Goal: Task Accomplishment & Management: Manage account settings

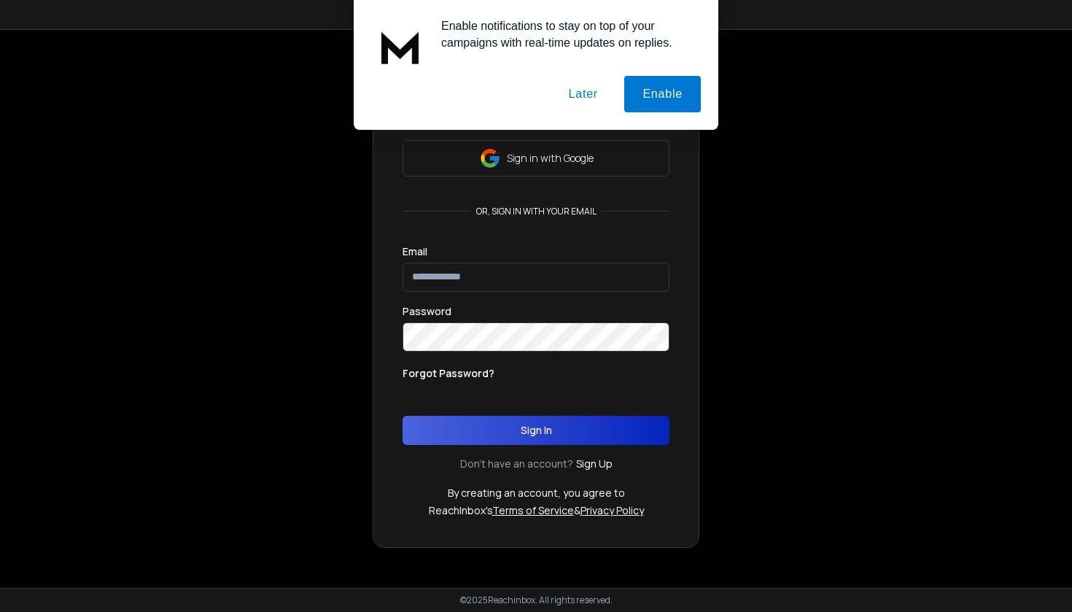
type input "**********"
click at [662, 98] on button "Enable" at bounding box center [662, 94] width 77 height 36
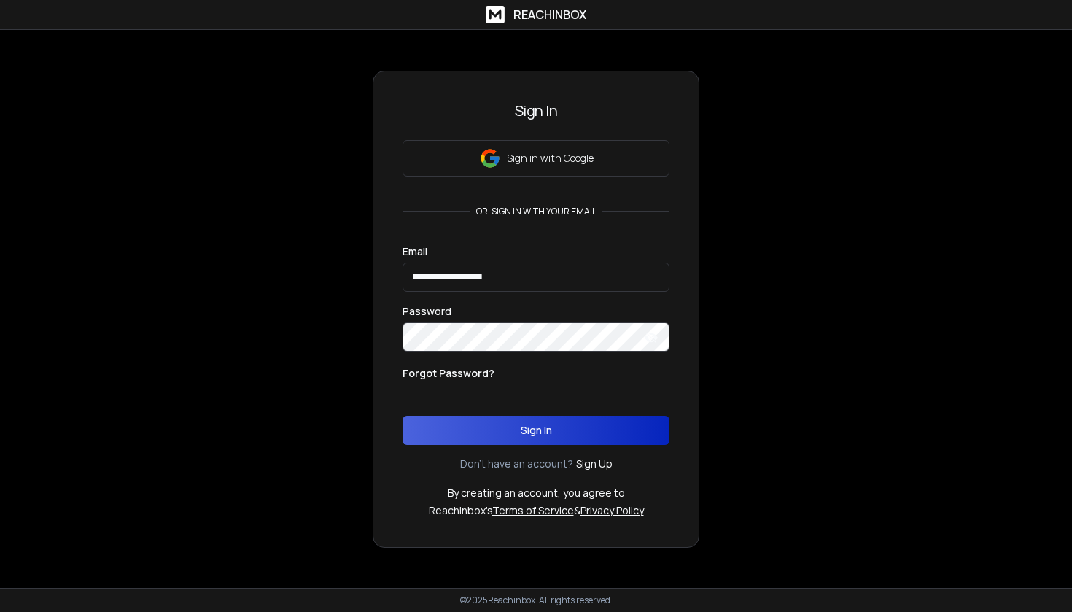
click at [570, 434] on button "Sign In" at bounding box center [536, 430] width 267 height 29
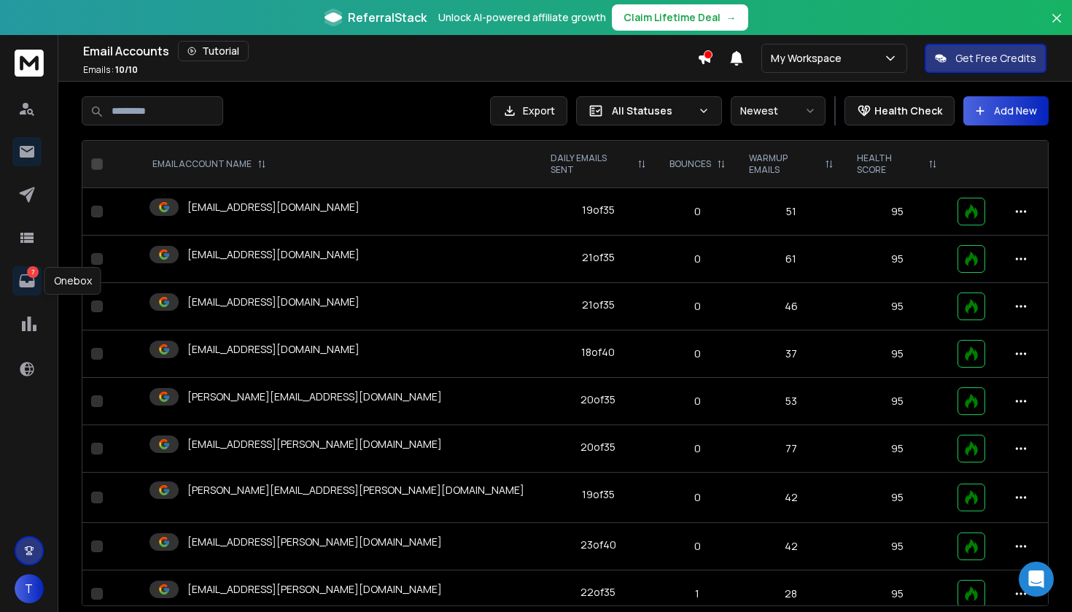
click at [19, 280] on icon at bounding box center [27, 281] width 18 height 18
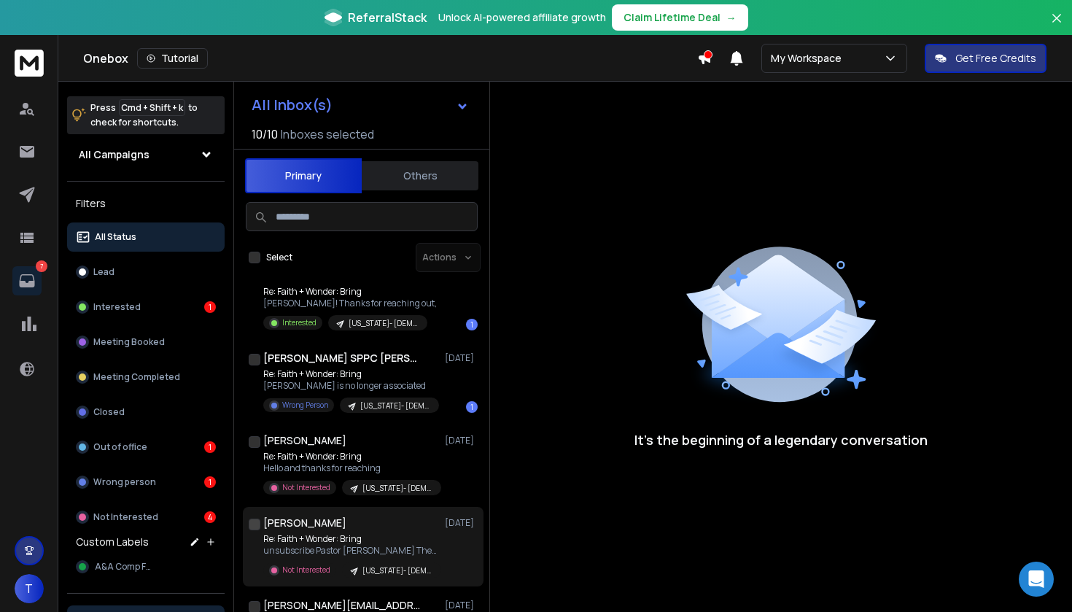
scroll to position [438, 0]
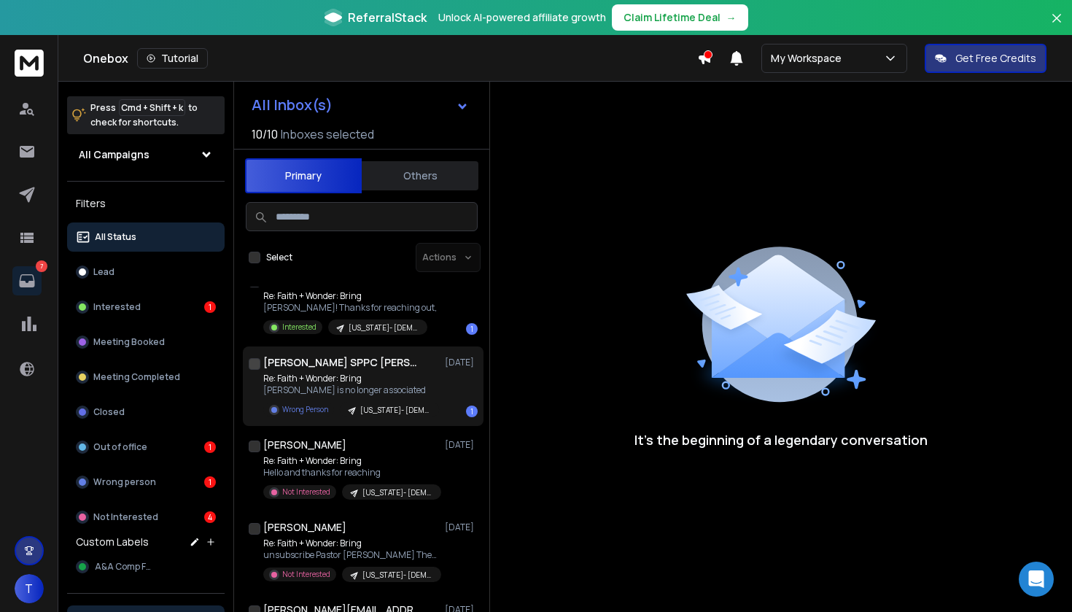
click at [408, 366] on div "[PERSON_NAME] SPPC [PERSON_NAME] [DATE]" at bounding box center [370, 362] width 214 height 15
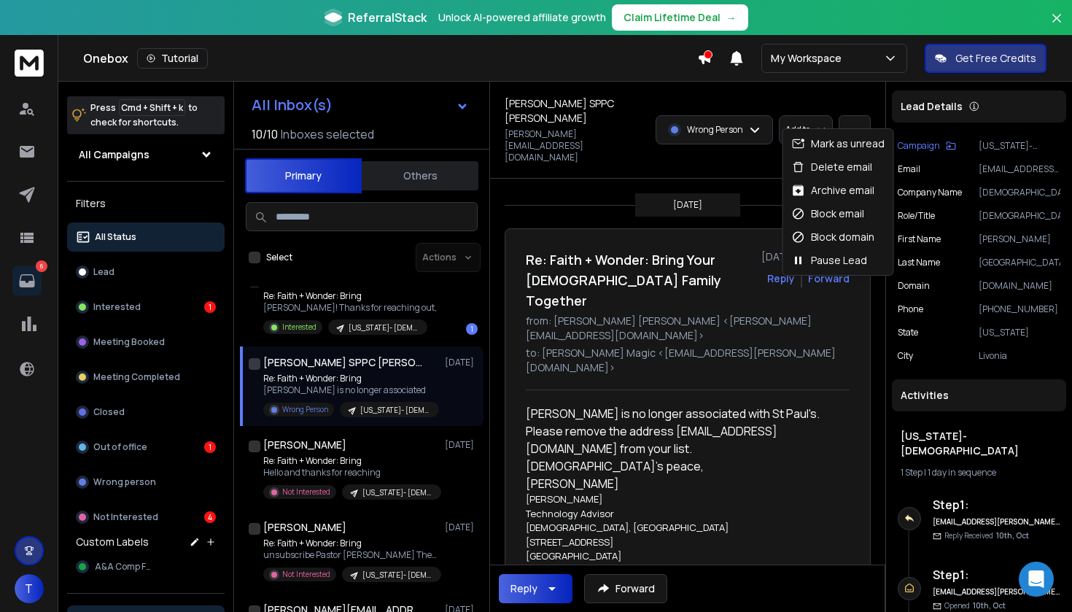
click at [871, 118] on button "button" at bounding box center [855, 129] width 32 height 29
click at [829, 214] on div "Block email" at bounding box center [828, 213] width 72 height 15
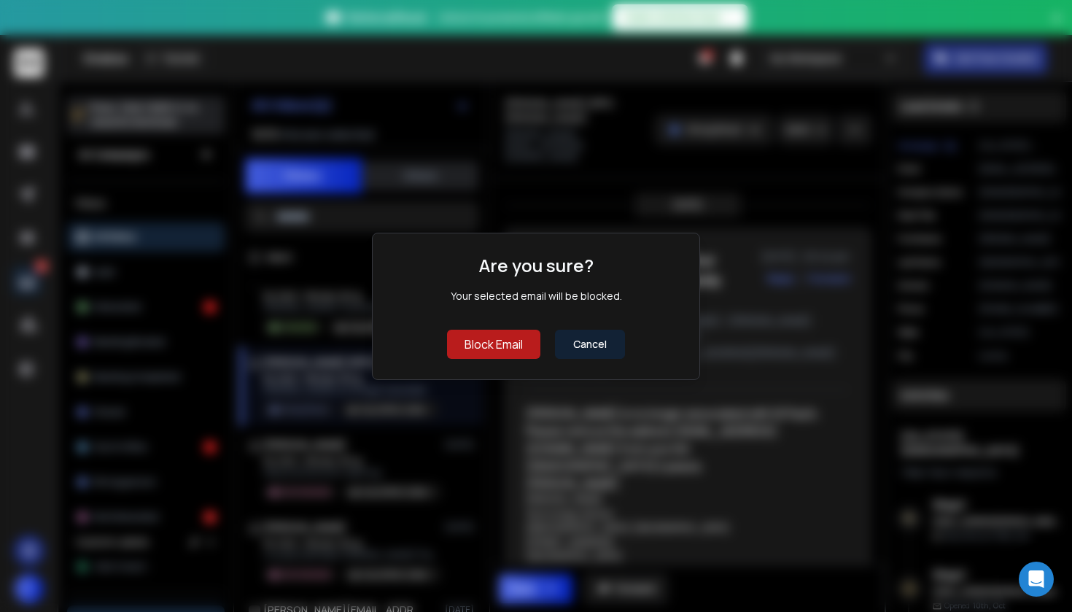
click at [506, 343] on button "Block Email" at bounding box center [493, 344] width 93 height 29
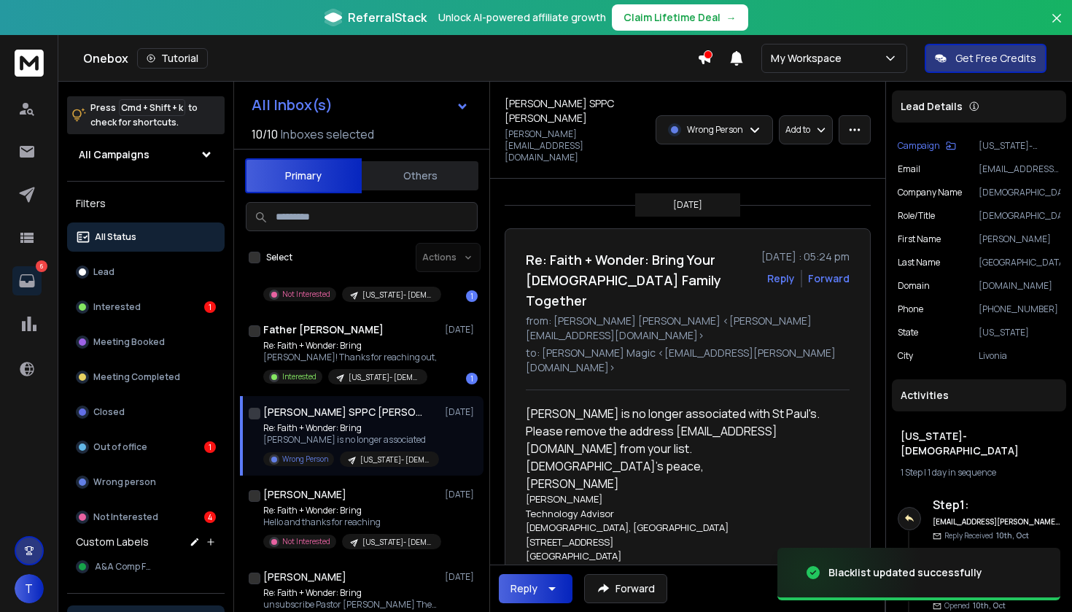
scroll to position [387, 0]
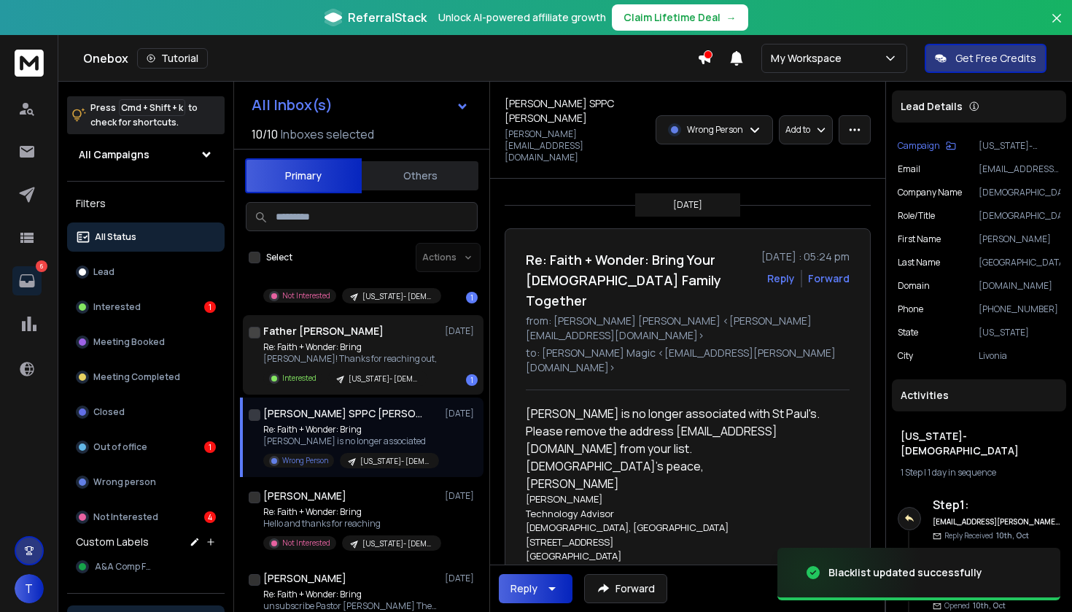
click at [370, 337] on div "Father [PERSON_NAME] [DATE]" at bounding box center [370, 331] width 214 height 15
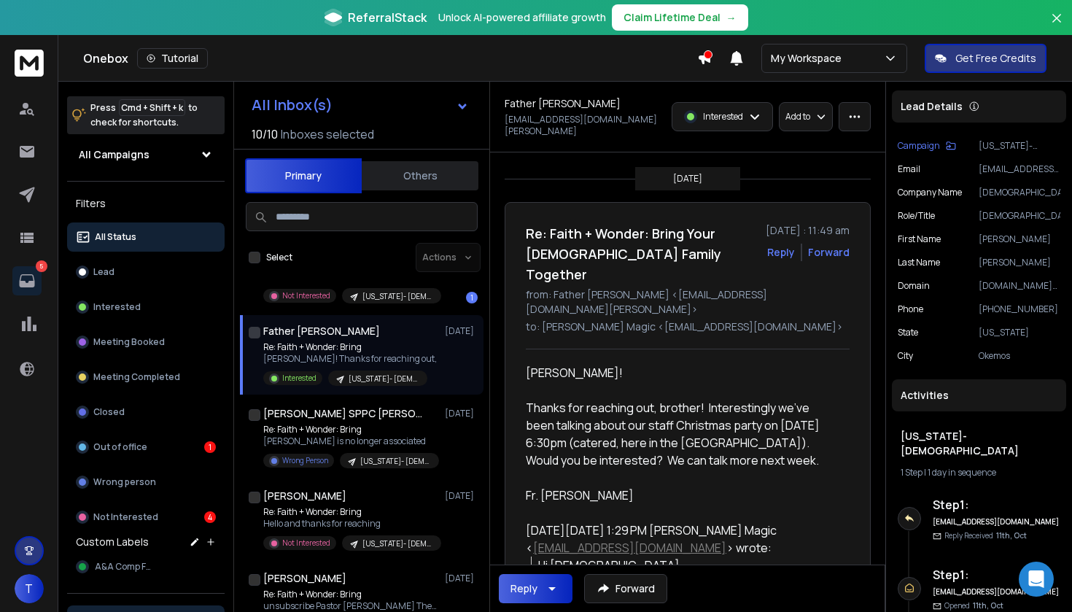
scroll to position [0, 0]
click at [778, 245] on button "Reply" at bounding box center [781, 252] width 28 height 15
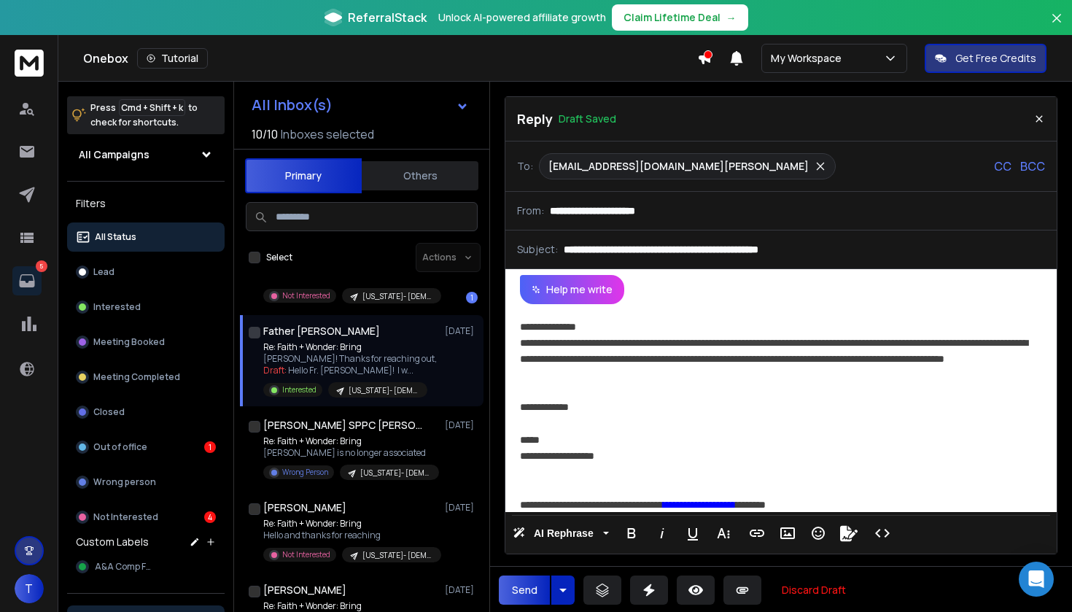
click at [742, 359] on div "**********" at bounding box center [779, 359] width 518 height 48
click at [556, 460] on div "**********" at bounding box center [779, 456] width 518 height 16
click at [621, 454] on div "**********" at bounding box center [779, 456] width 518 height 16
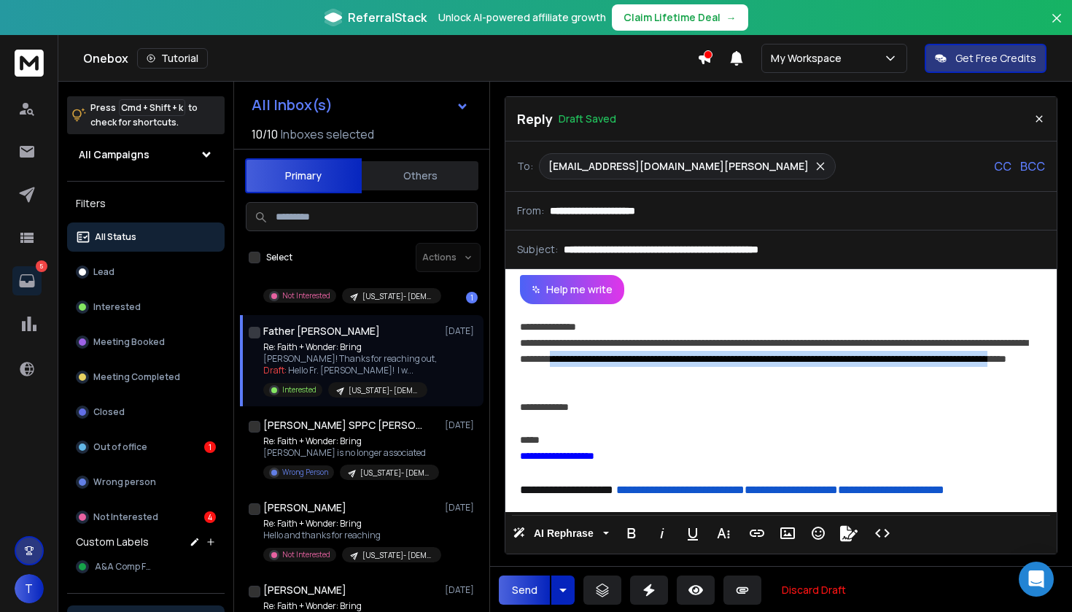
drag, startPoint x: 673, startPoint y: 360, endPoint x: 700, endPoint y: 379, distance: 33.0
click at [700, 379] on div "**********" at bounding box center [779, 359] width 518 height 48
click at [726, 538] on icon "button" at bounding box center [724, 533] width 18 height 18
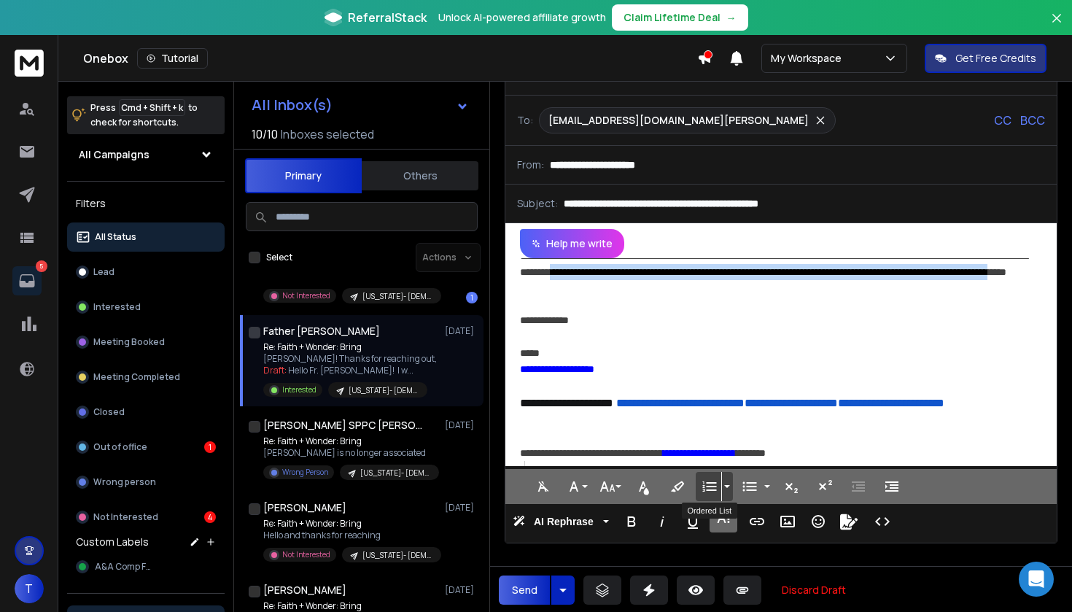
scroll to position [51, 0]
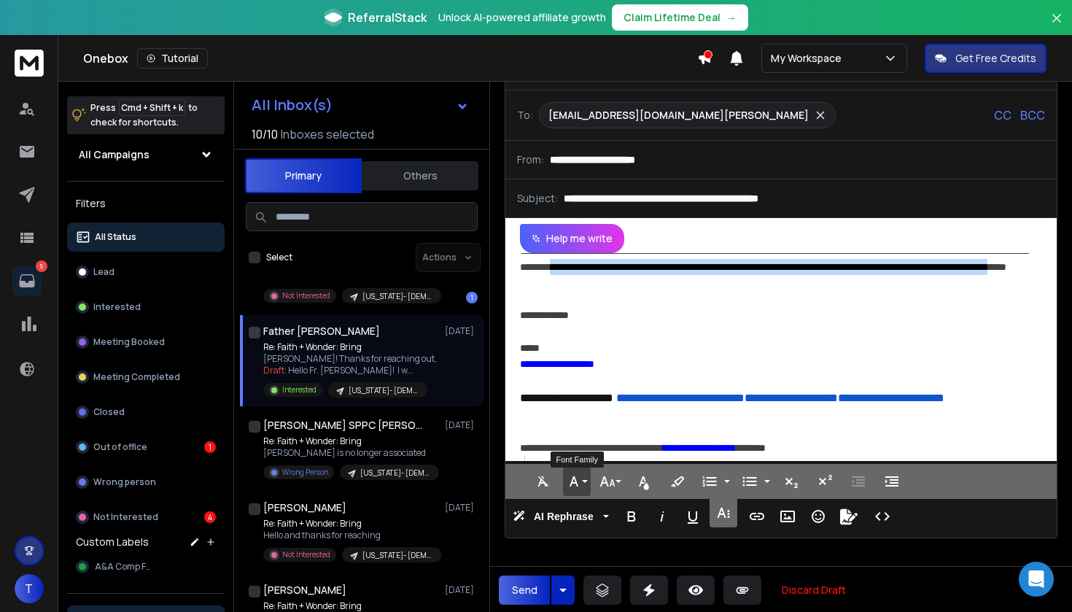
click at [579, 487] on icon "button" at bounding box center [574, 482] width 18 height 18
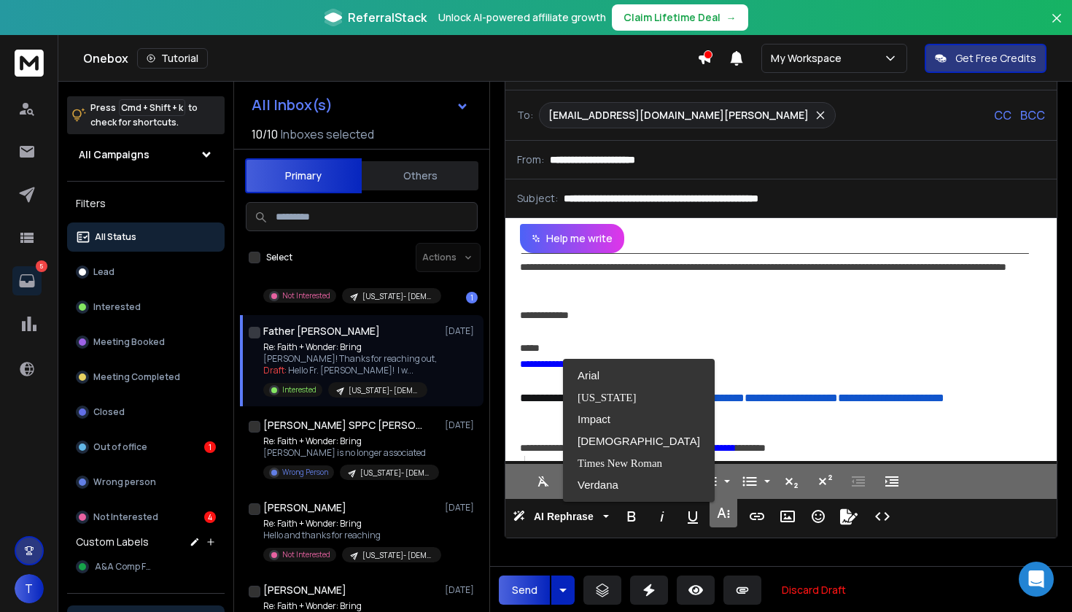
click at [768, 340] on div "*****" at bounding box center [779, 348] width 518 height 16
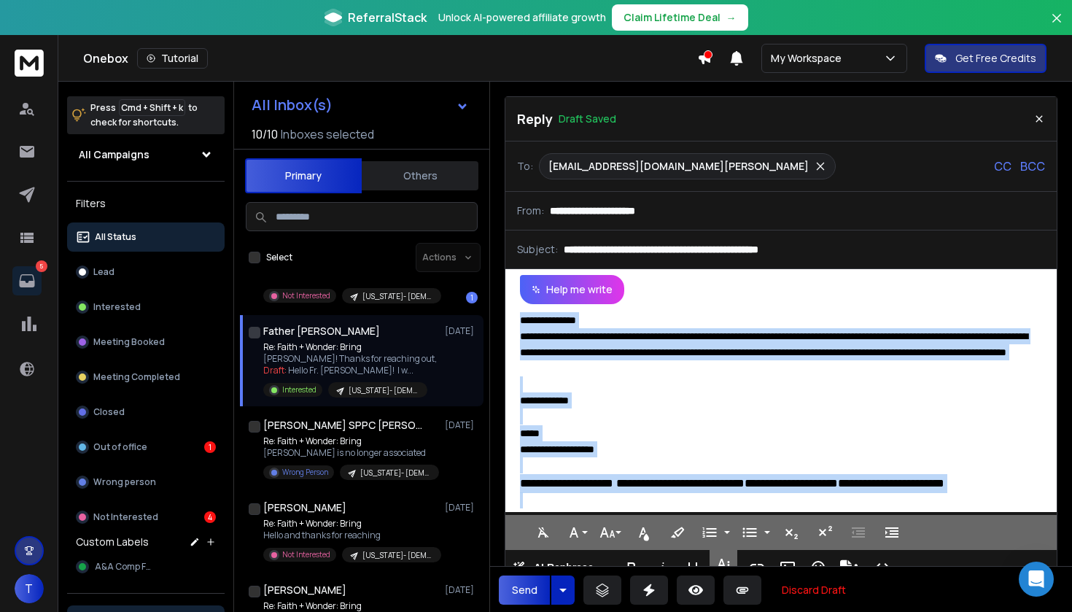
scroll to position [18, 0]
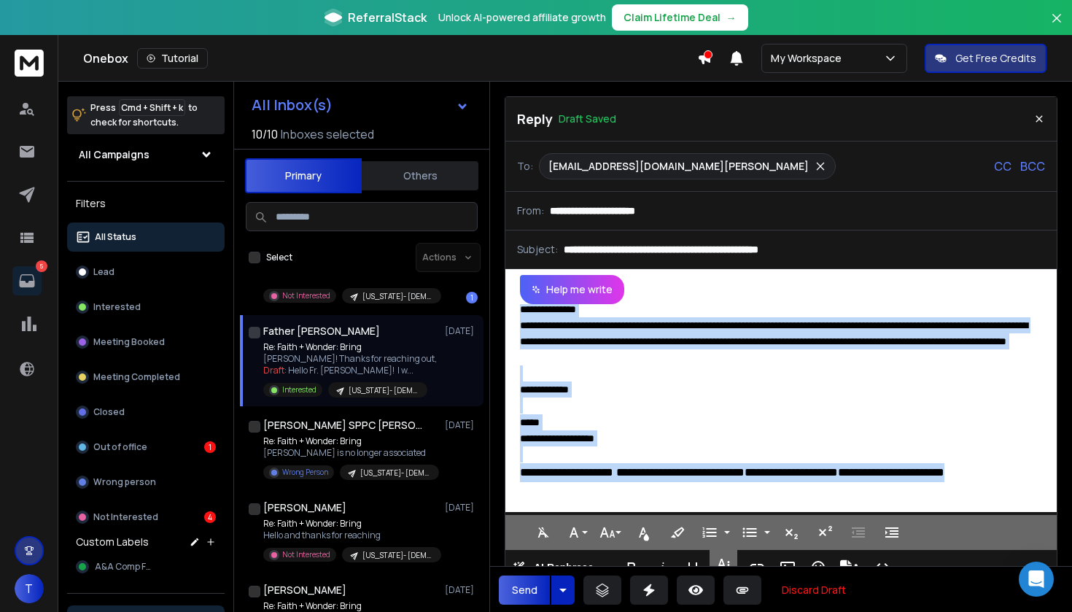
drag, startPoint x: 518, startPoint y: 325, endPoint x: 697, endPoint y: 483, distance: 238.8
click at [697, 483] on div "**********" at bounding box center [778, 408] width 547 height 208
click at [617, 535] on button "Font Size" at bounding box center [611, 532] width 28 height 29
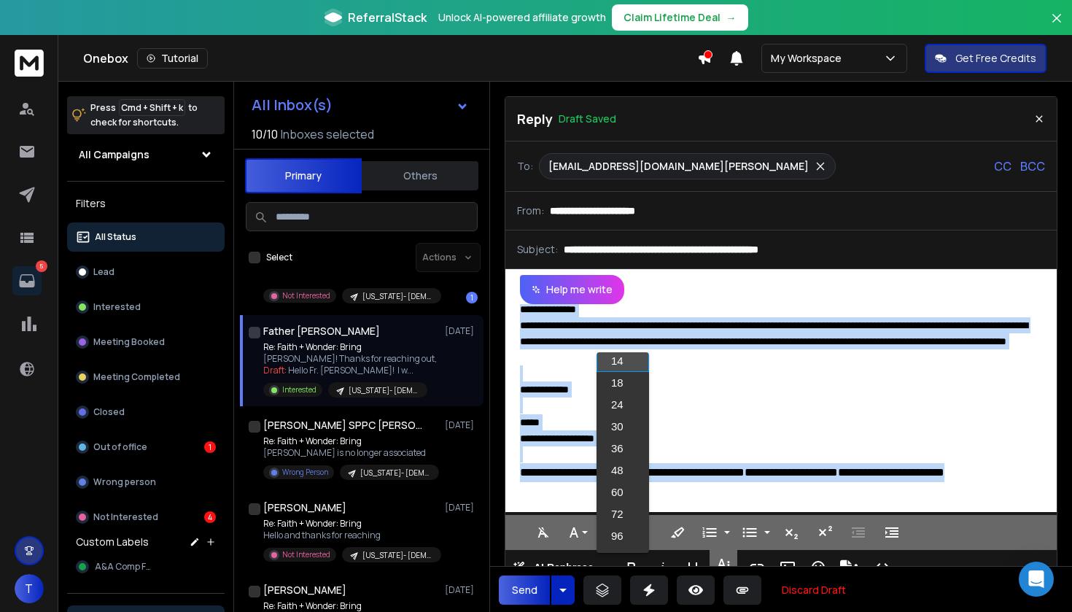
scroll to position [117, 0]
click at [625, 367] on link "14" at bounding box center [623, 361] width 53 height 22
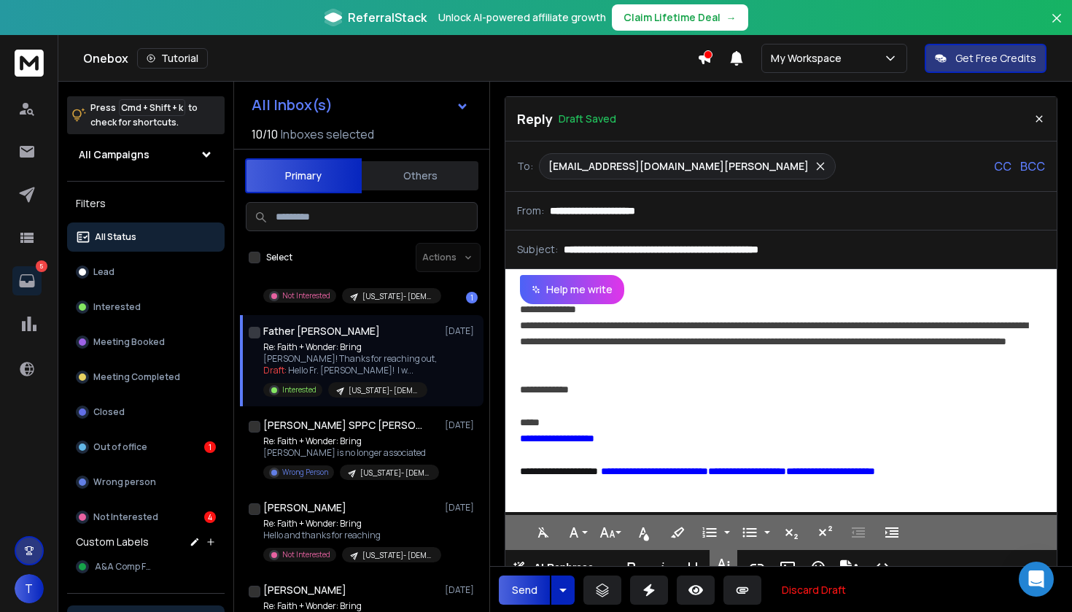
click at [638, 426] on div "*****" at bounding box center [779, 422] width 518 height 16
click at [524, 581] on button "Send" at bounding box center [524, 589] width 51 height 29
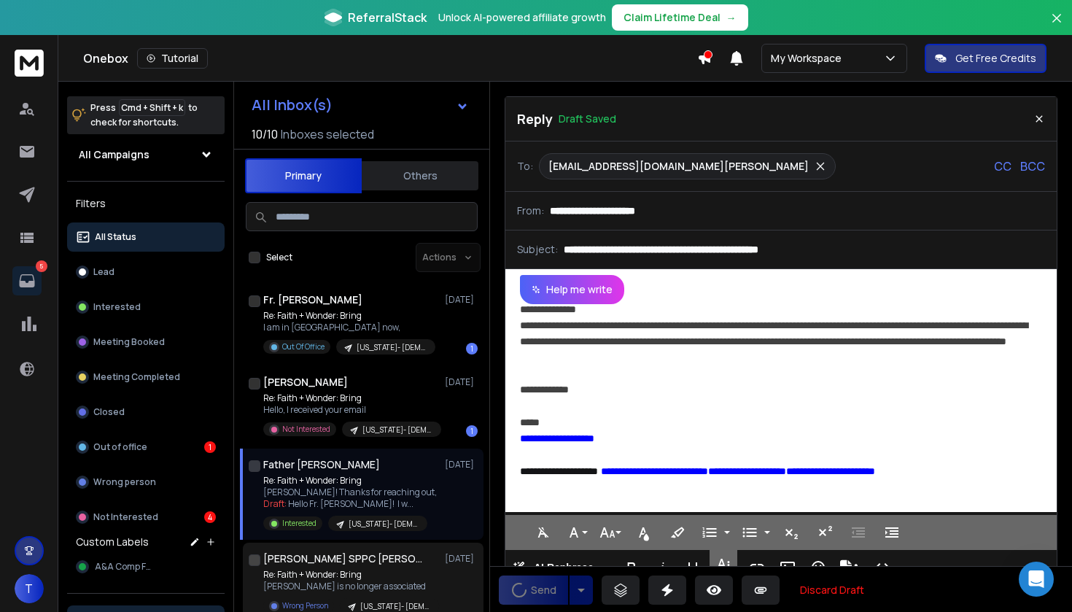
scroll to position [241, 0]
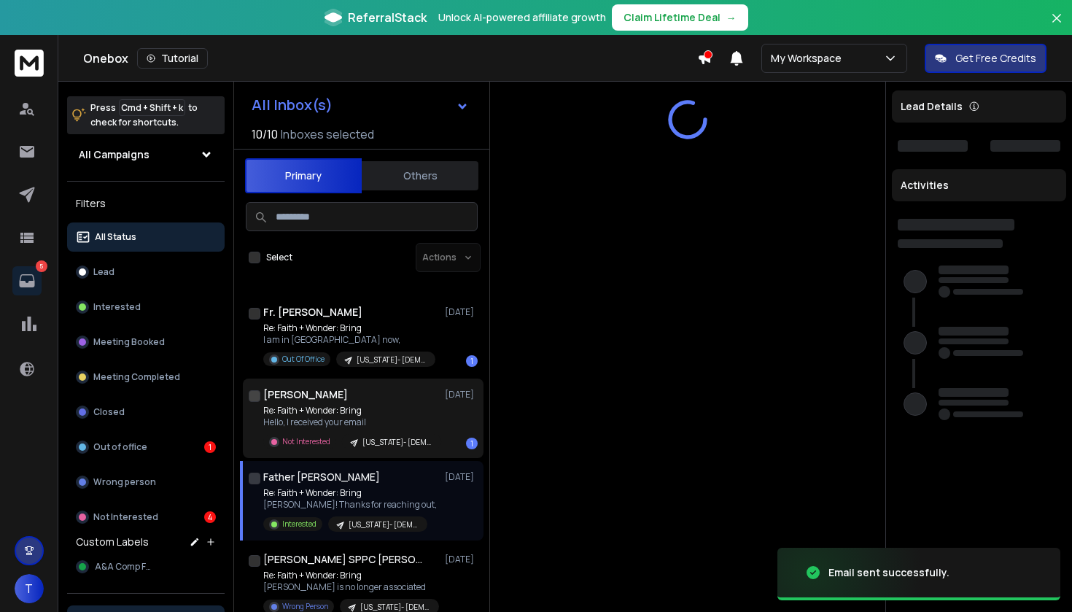
click at [381, 403] on div "[PERSON_NAME] [DATE] Re: Faith + Wonder: Bring Hello, I received your email Not…" at bounding box center [370, 418] width 214 height 62
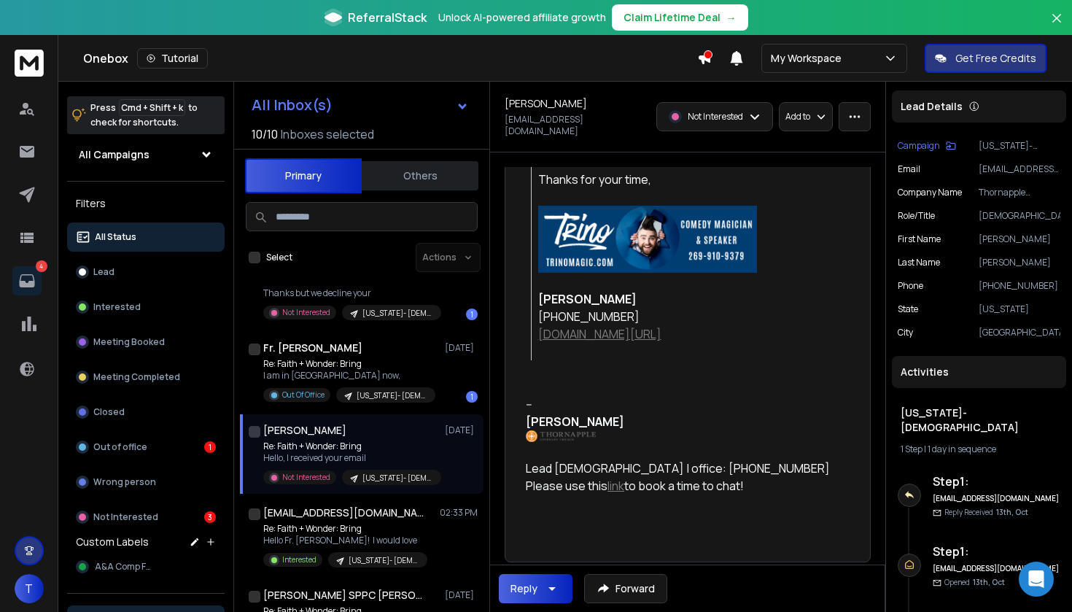
scroll to position [201, 0]
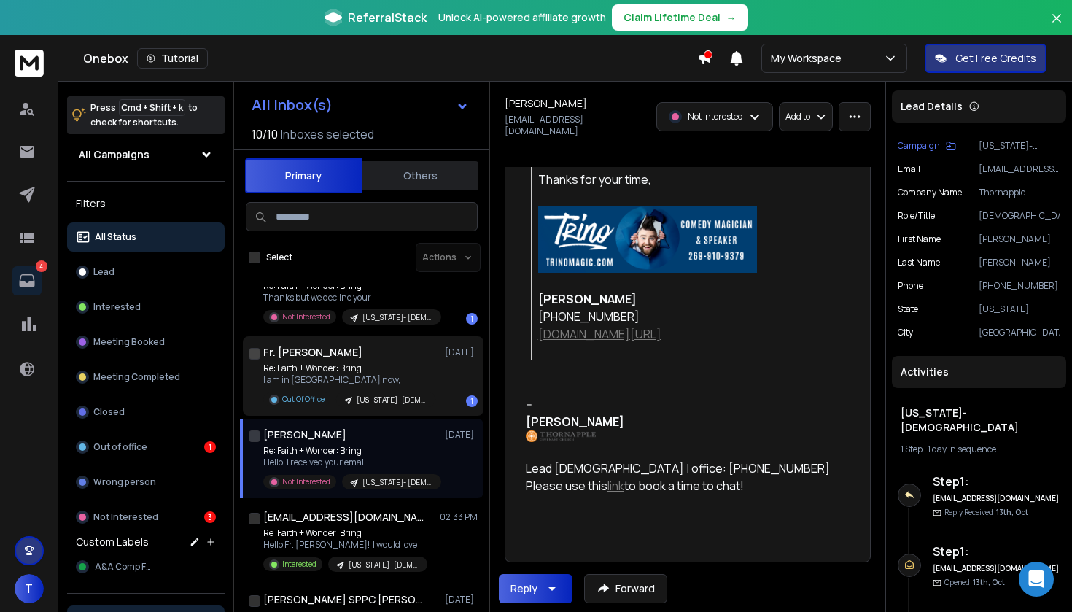
click at [378, 361] on div "Fr. [PERSON_NAME] [DATE] Re: Faith + Wonder: Bring I am in [GEOGRAPHIC_DATA] no…" at bounding box center [370, 376] width 214 height 62
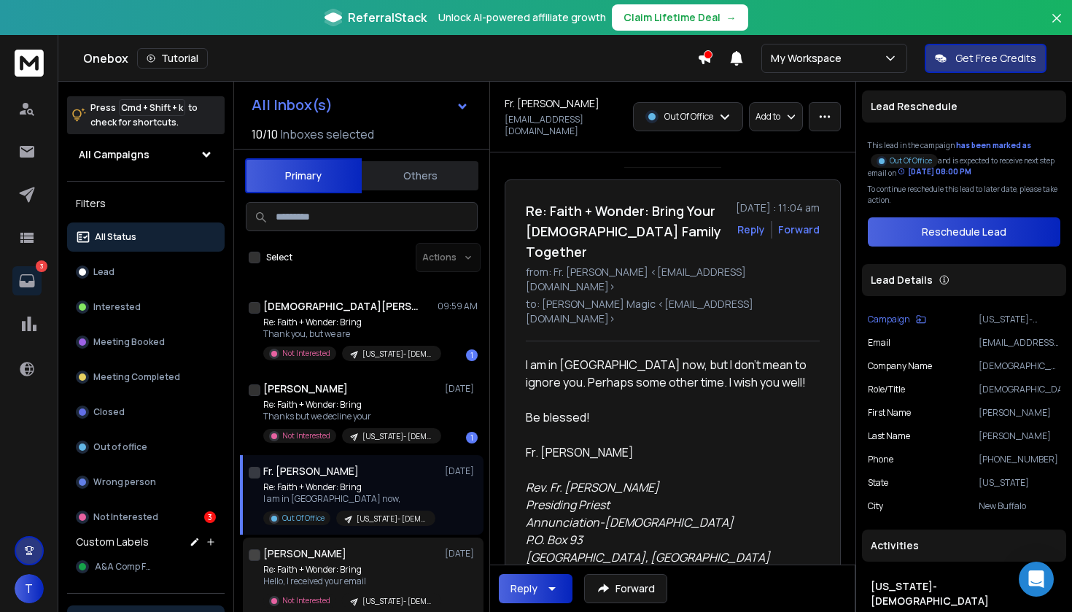
scroll to position [58, 0]
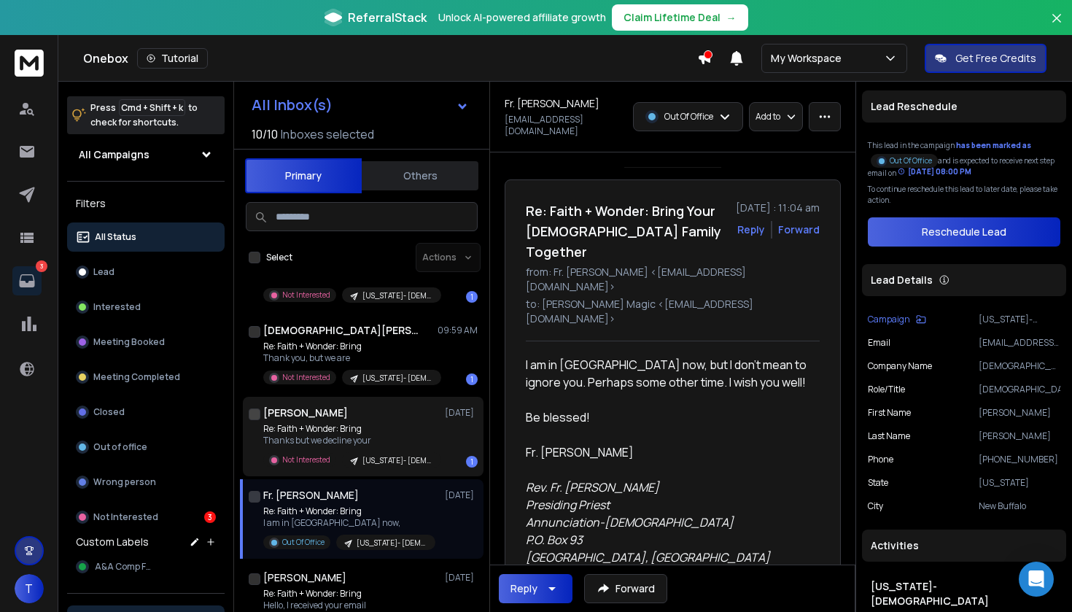
click at [406, 435] on p "Thanks but we decline your" at bounding box center [350, 441] width 175 height 12
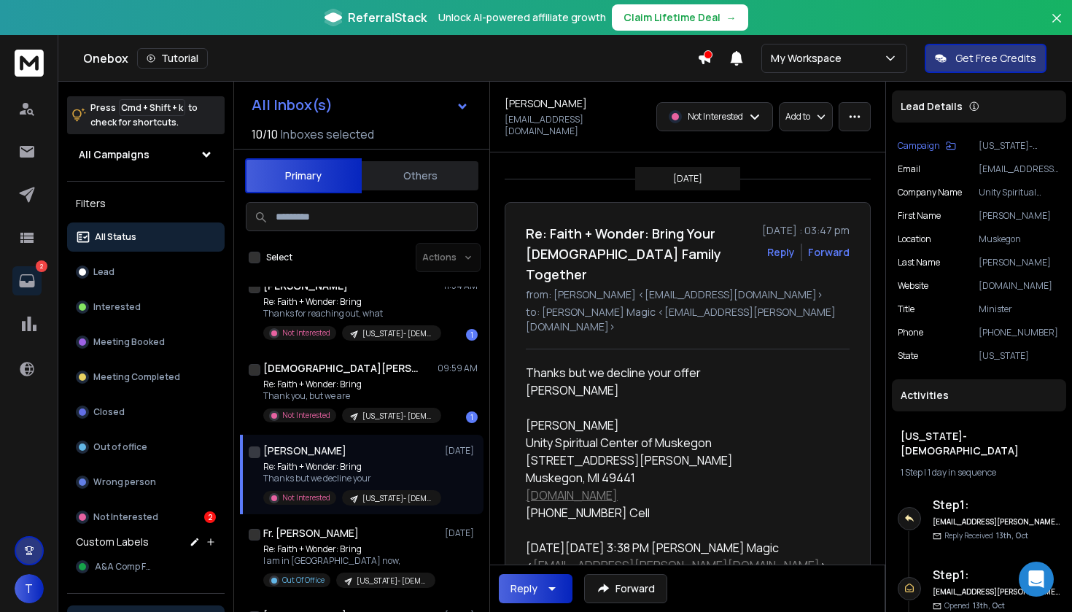
scroll to position [0, 0]
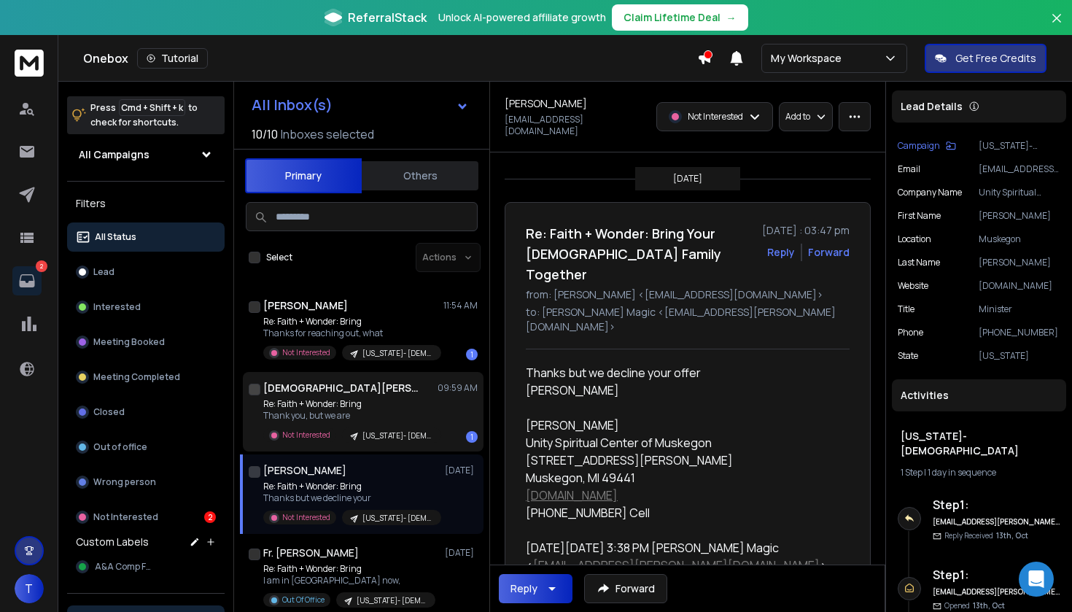
click at [403, 403] on p "Re: Faith + Wonder: Bring" at bounding box center [350, 404] width 175 height 12
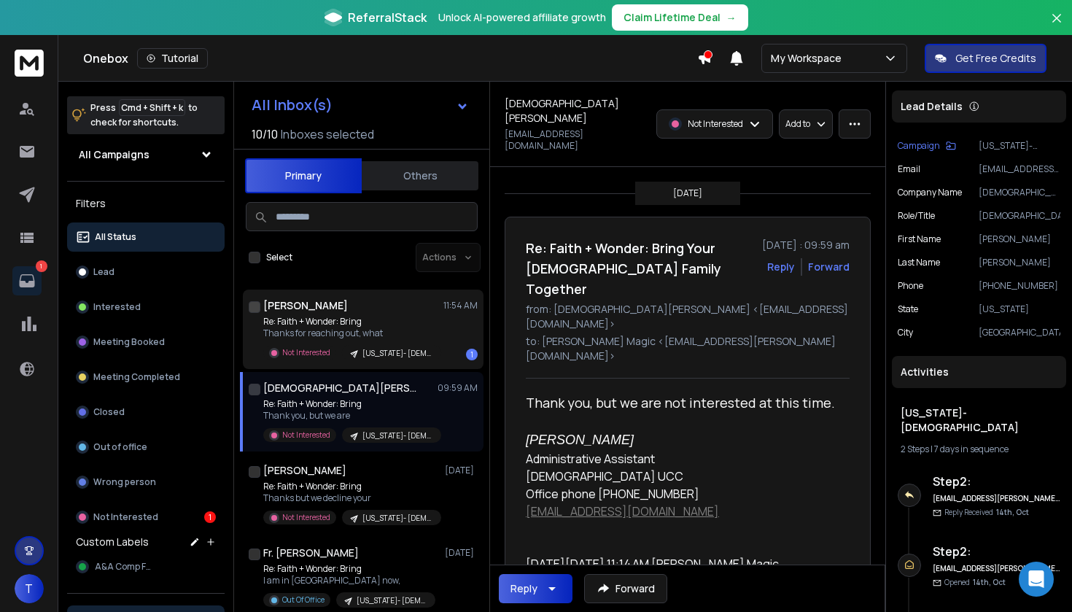
click at [406, 318] on p "Re: Faith + Wonder: Bring" at bounding box center [350, 322] width 175 height 12
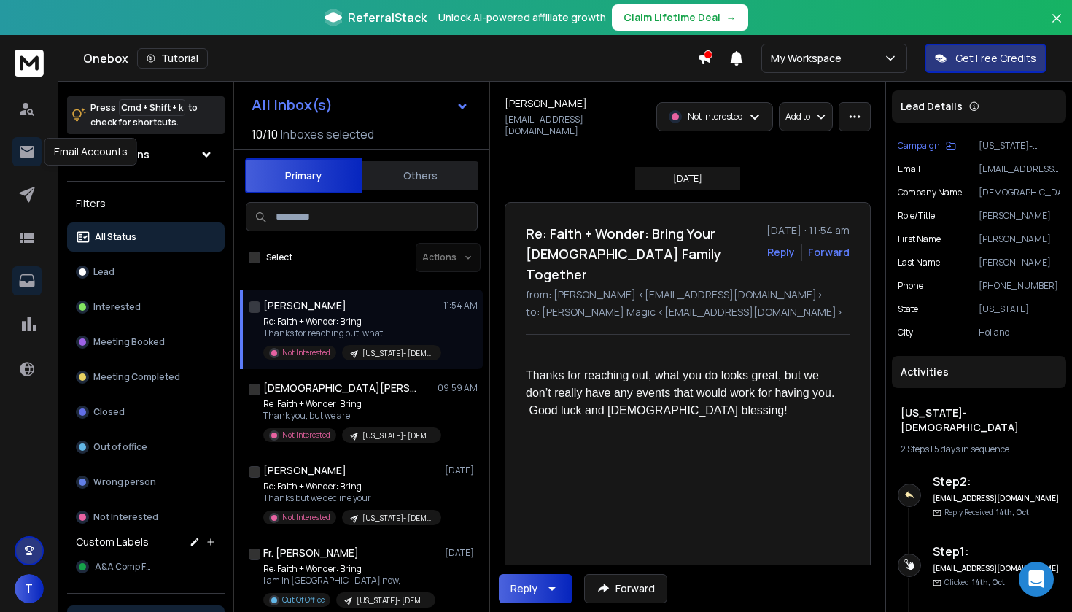
click at [27, 159] on icon at bounding box center [27, 152] width 18 height 18
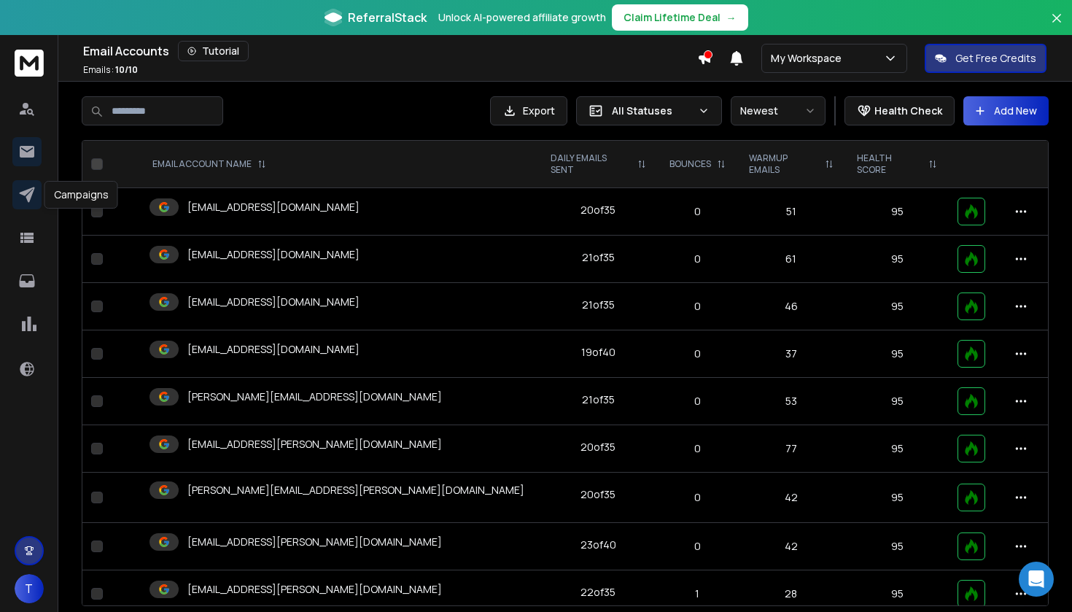
click at [26, 195] on icon at bounding box center [26, 194] width 15 height 15
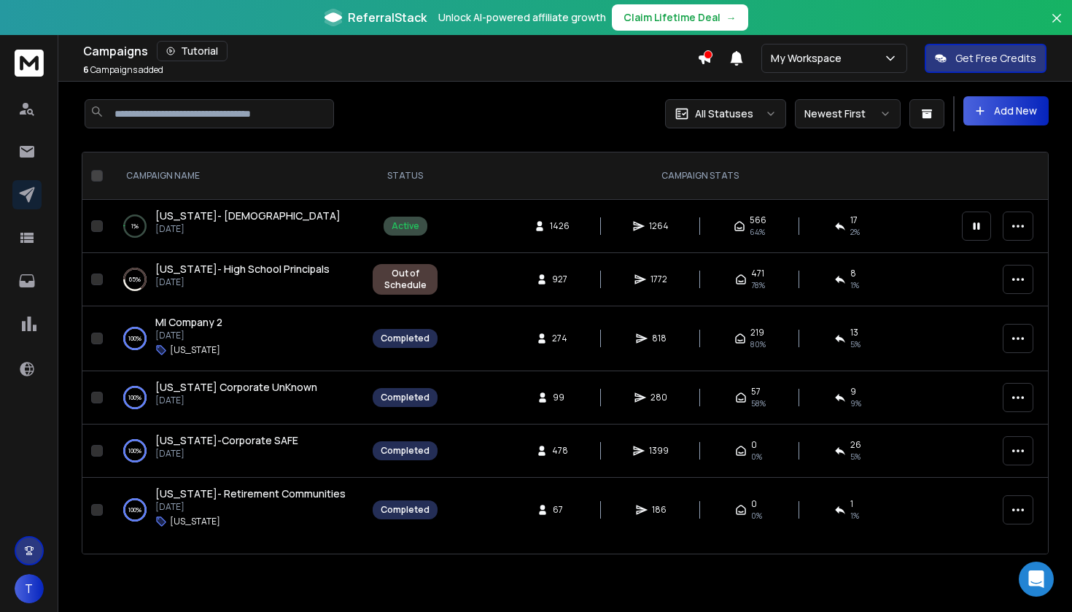
click at [406, 281] on div "Out of Schedule" at bounding box center [405, 279] width 49 height 23
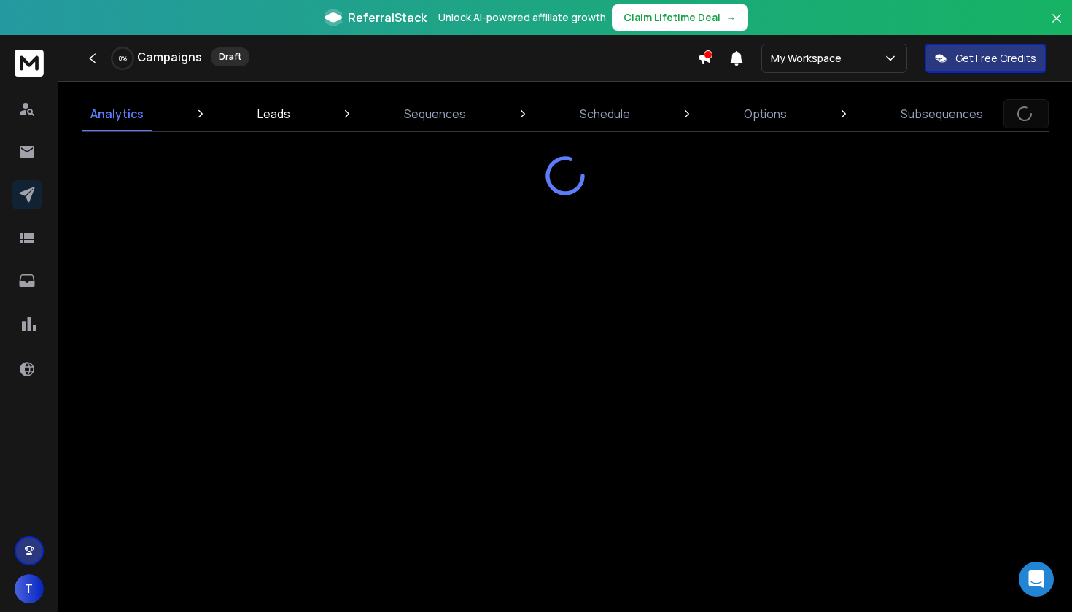
click at [271, 115] on p "Leads" at bounding box center [273, 114] width 33 height 18
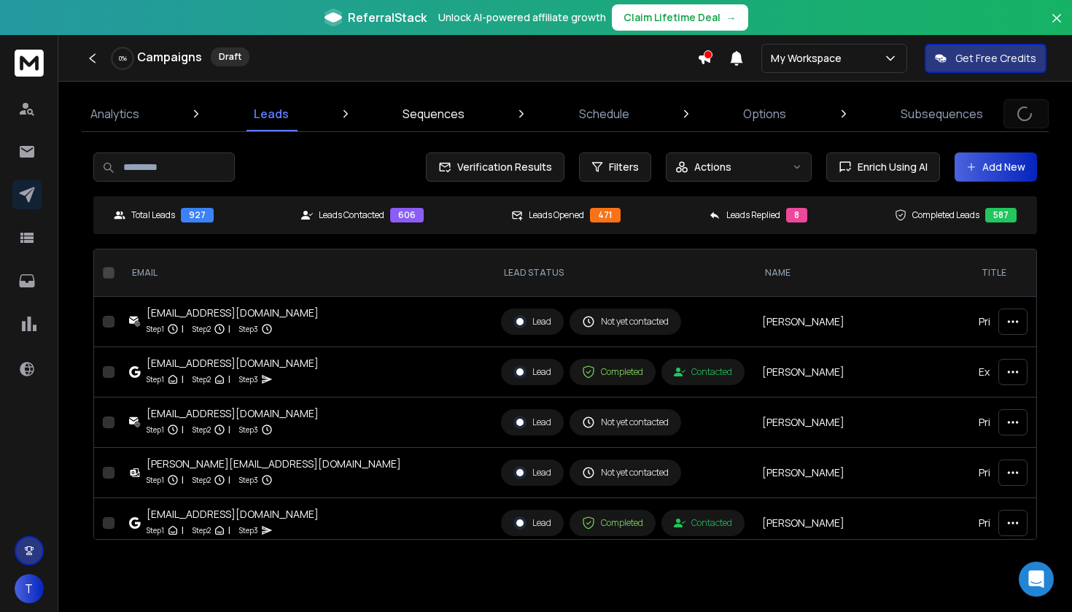
click at [438, 101] on link "Sequences" at bounding box center [434, 113] width 80 height 35
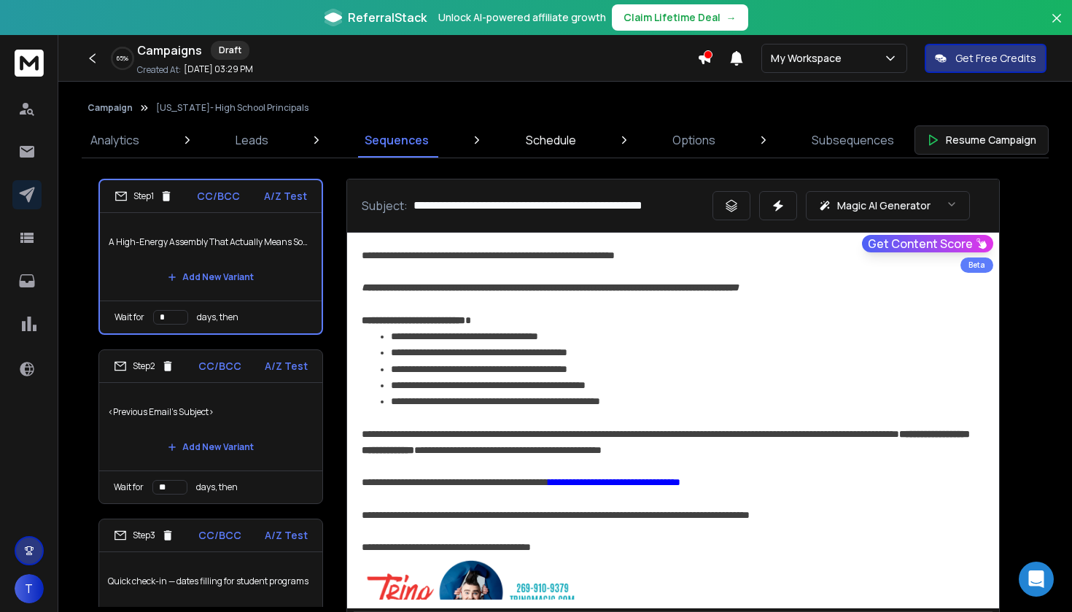
click at [557, 139] on p "Schedule" at bounding box center [551, 140] width 50 height 18
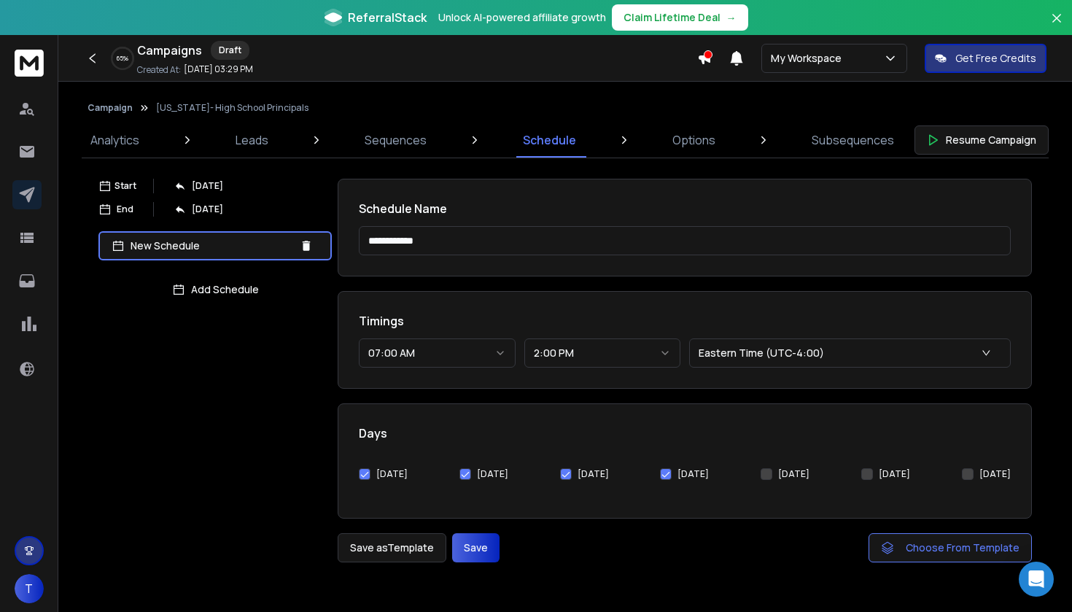
click at [223, 207] on p "[DATE]" at bounding box center [207, 210] width 31 height 12
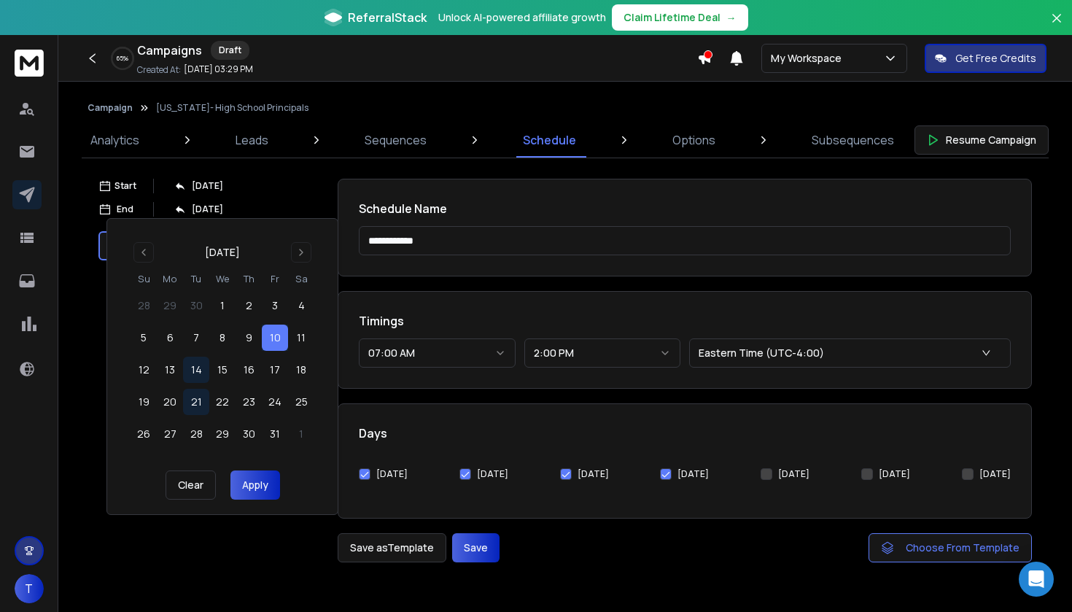
click at [195, 406] on button "21" at bounding box center [196, 402] width 26 height 26
click at [254, 484] on button "Apply" at bounding box center [255, 484] width 50 height 29
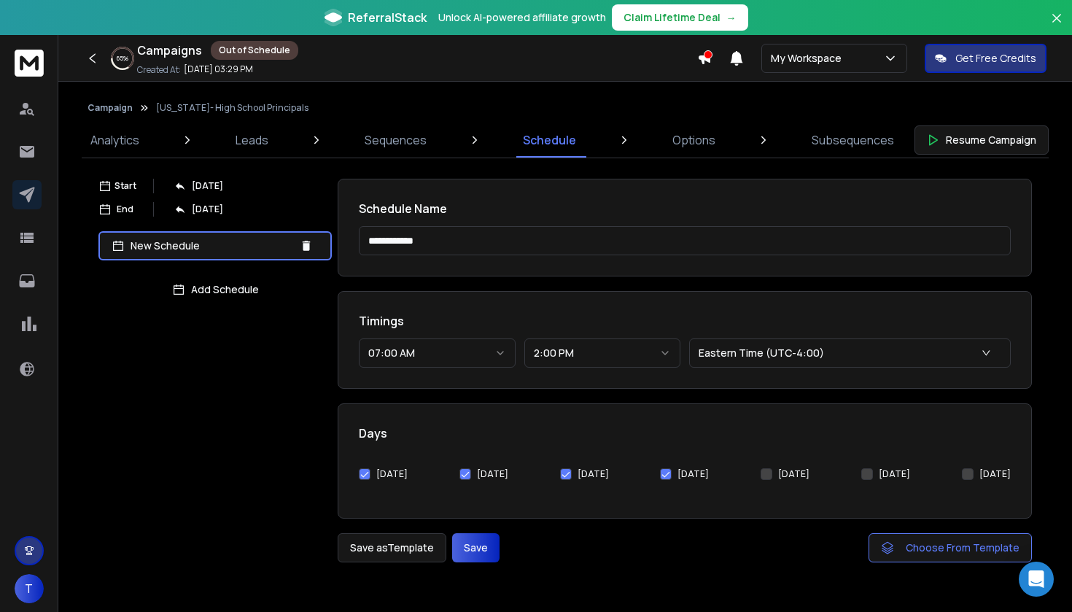
click at [470, 554] on button "Save" at bounding box center [475, 547] width 47 height 29
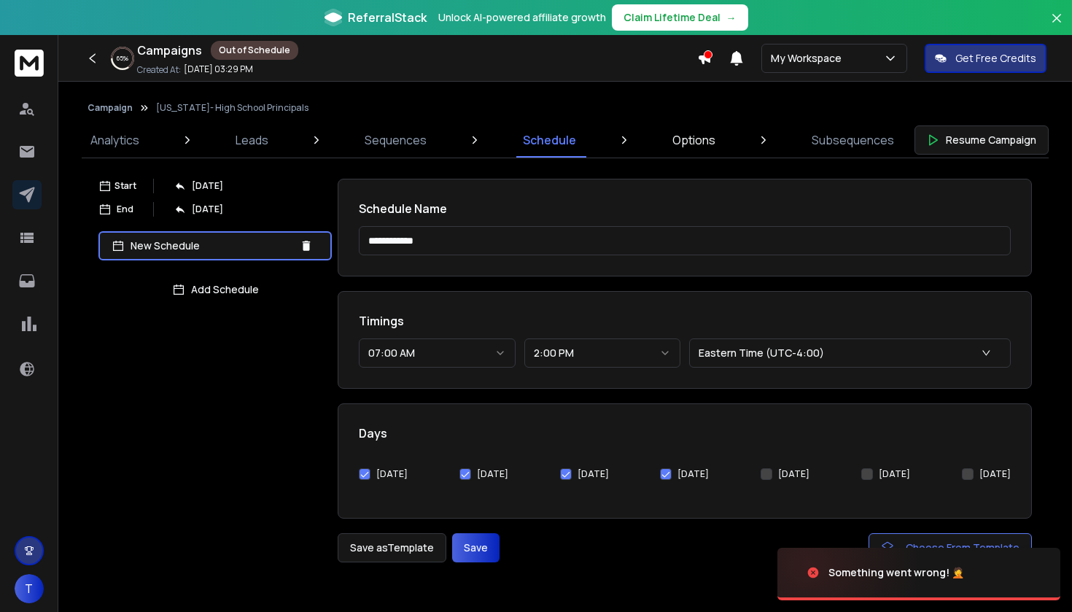
click at [694, 142] on p "Options" at bounding box center [694, 140] width 43 height 18
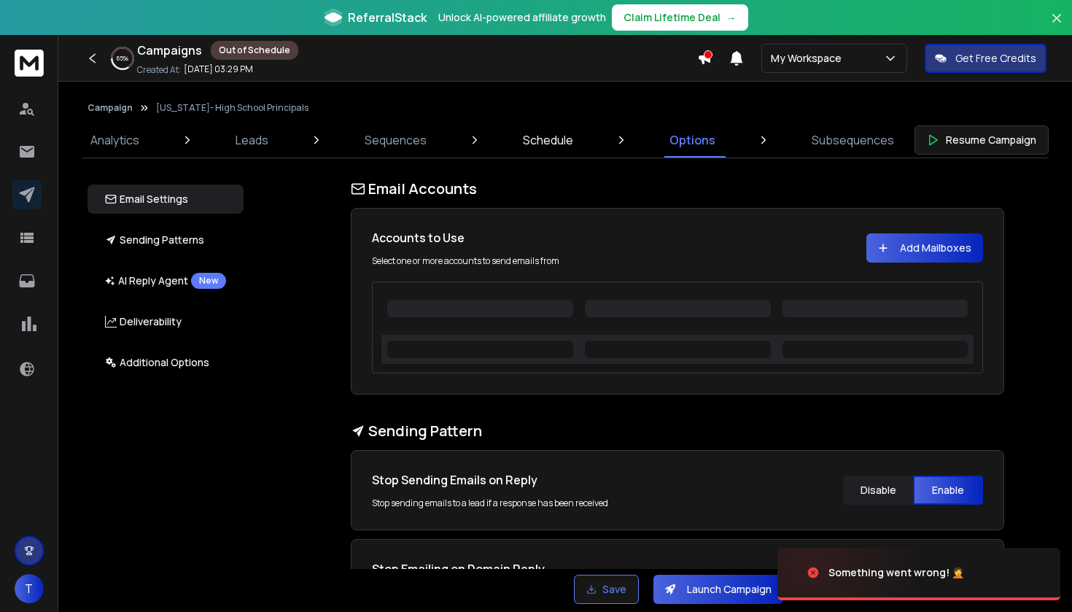
click at [557, 142] on p "Schedule" at bounding box center [548, 140] width 50 height 18
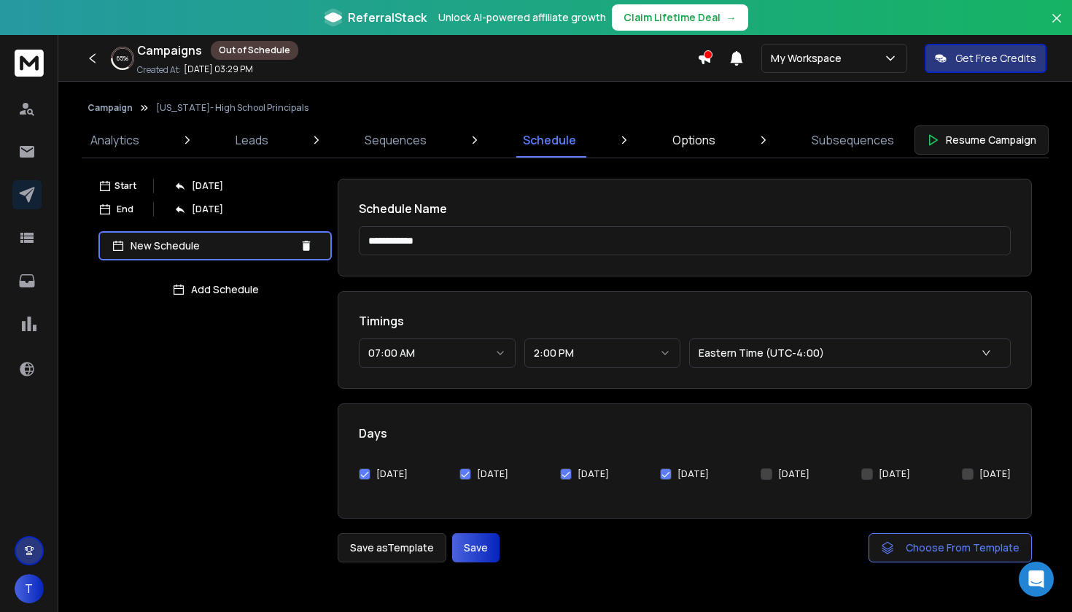
click at [670, 146] on link "Options" at bounding box center [694, 140] width 61 height 35
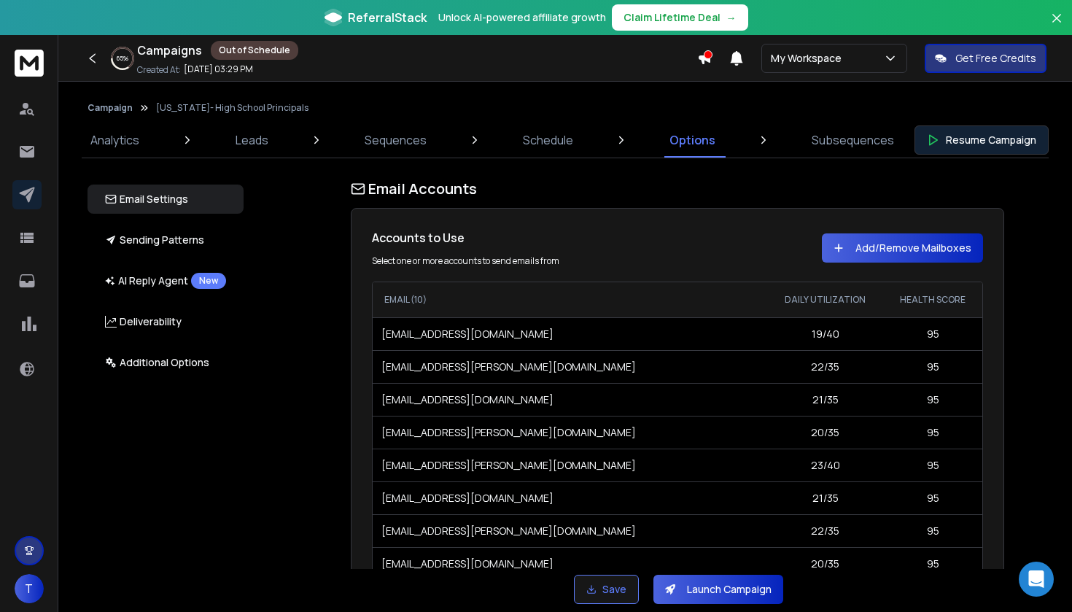
click at [974, 142] on button "Resume Campaign" at bounding box center [982, 139] width 134 height 29
click at [513, 137] on div "Analytics Leads Sequences Schedule Options Subsequences" at bounding box center [492, 140] width 821 height 35
click at [546, 147] on p "Schedule" at bounding box center [548, 140] width 50 height 18
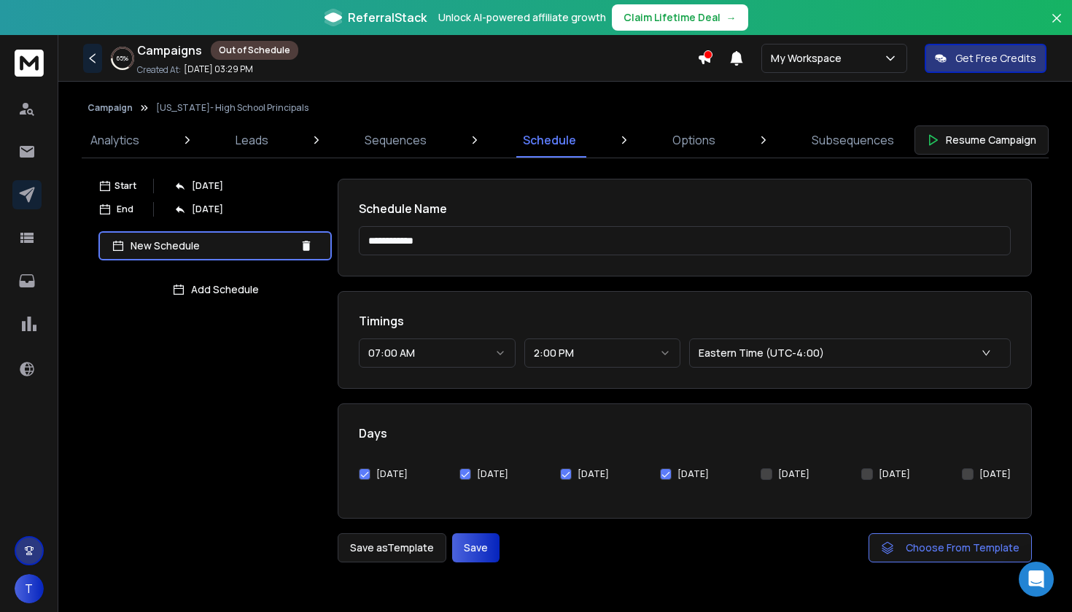
click at [93, 60] on icon at bounding box center [92, 58] width 13 height 13
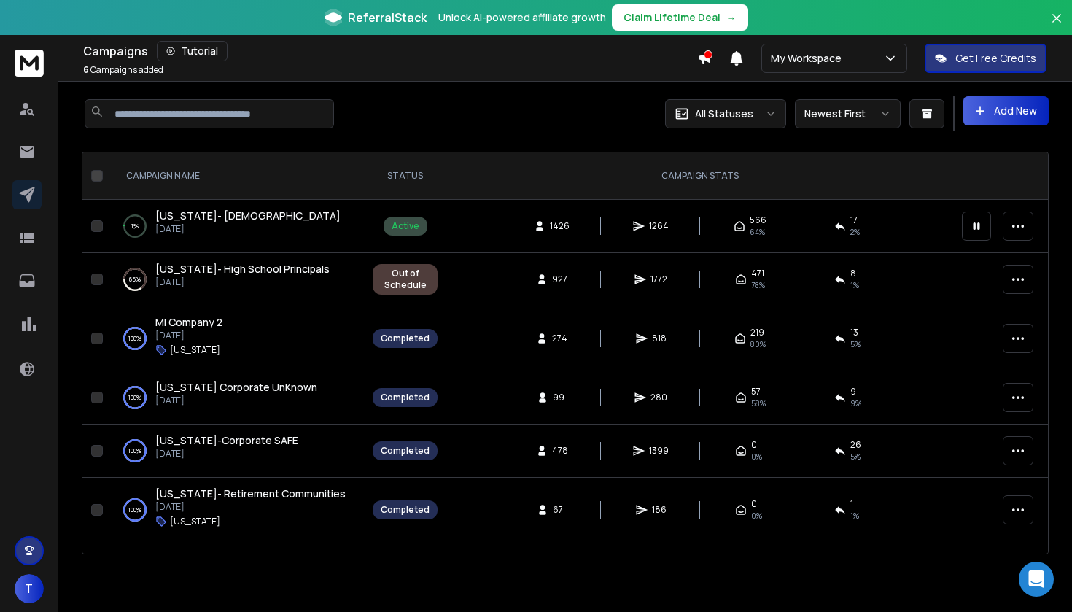
click at [33, 71] on icon at bounding box center [29, 63] width 29 height 27
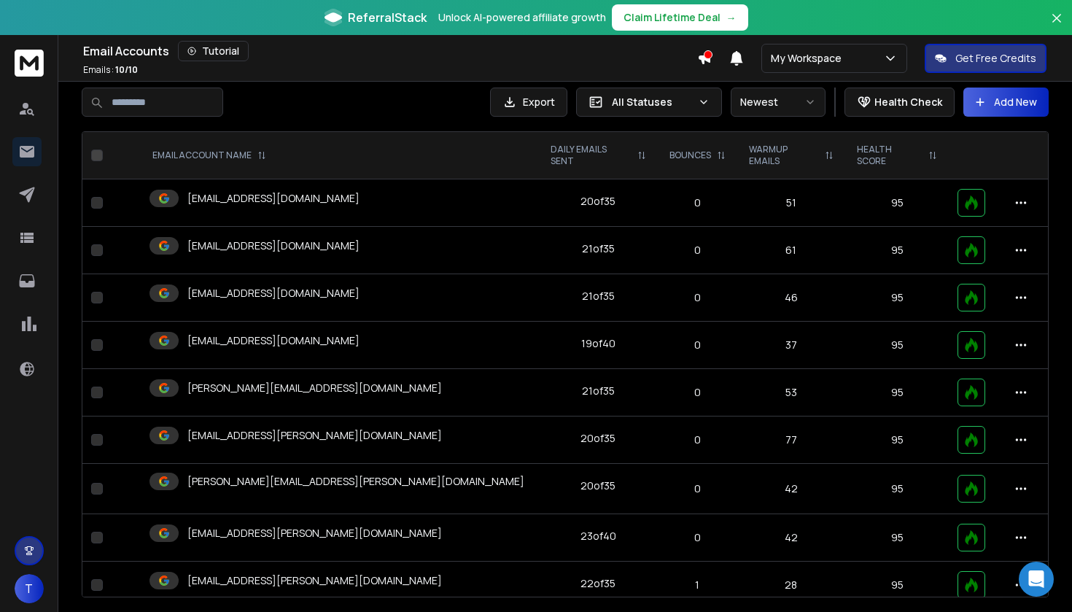
scroll to position [35, 0]
click at [22, 61] on icon at bounding box center [29, 63] width 29 height 27
click at [27, 187] on icon at bounding box center [27, 195] width 18 height 18
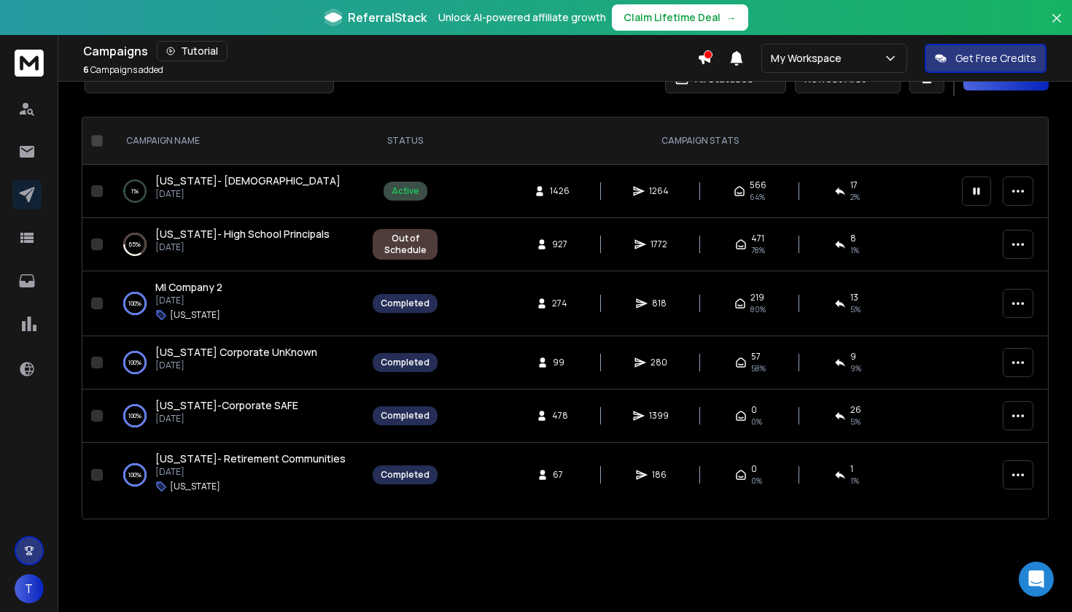
click at [1009, 254] on button "button" at bounding box center [1018, 244] width 31 height 29
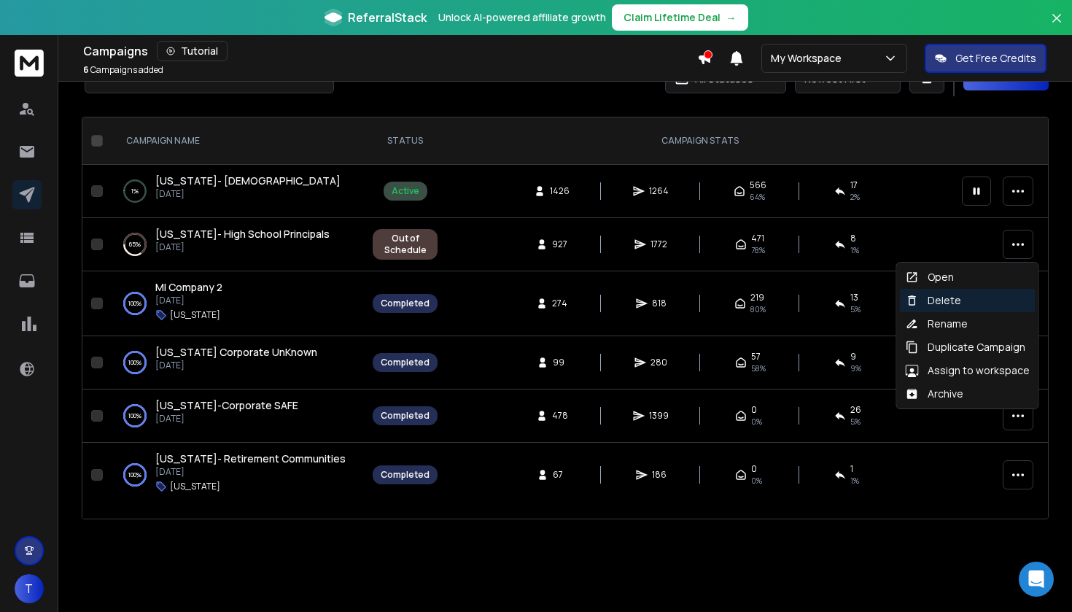
click at [228, 236] on span "[US_STATE]- High School Principals" at bounding box center [242, 234] width 174 height 14
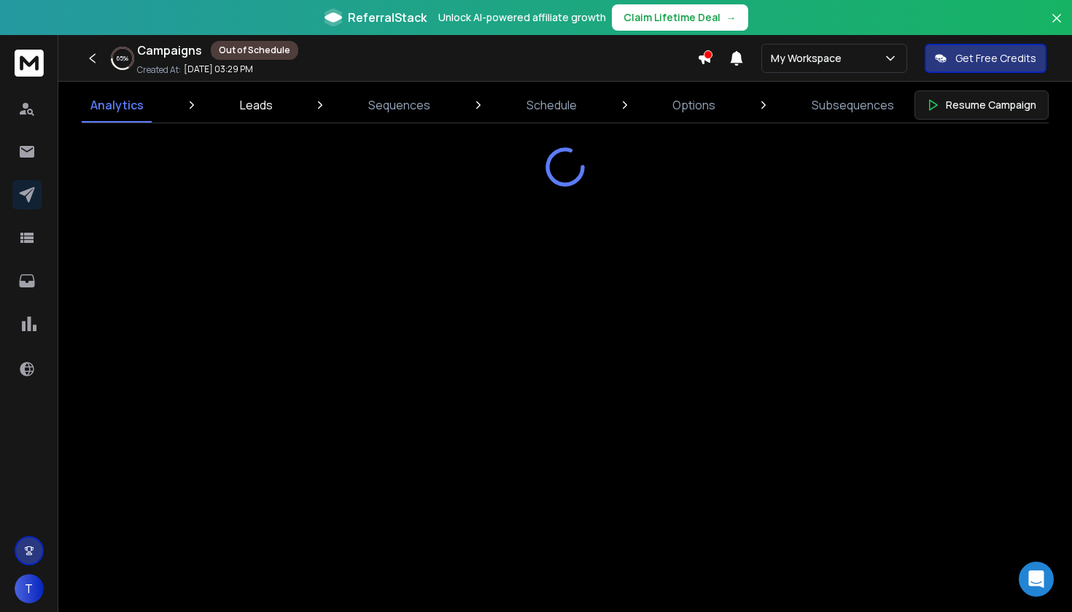
click at [257, 106] on p "Leads" at bounding box center [256, 105] width 33 height 18
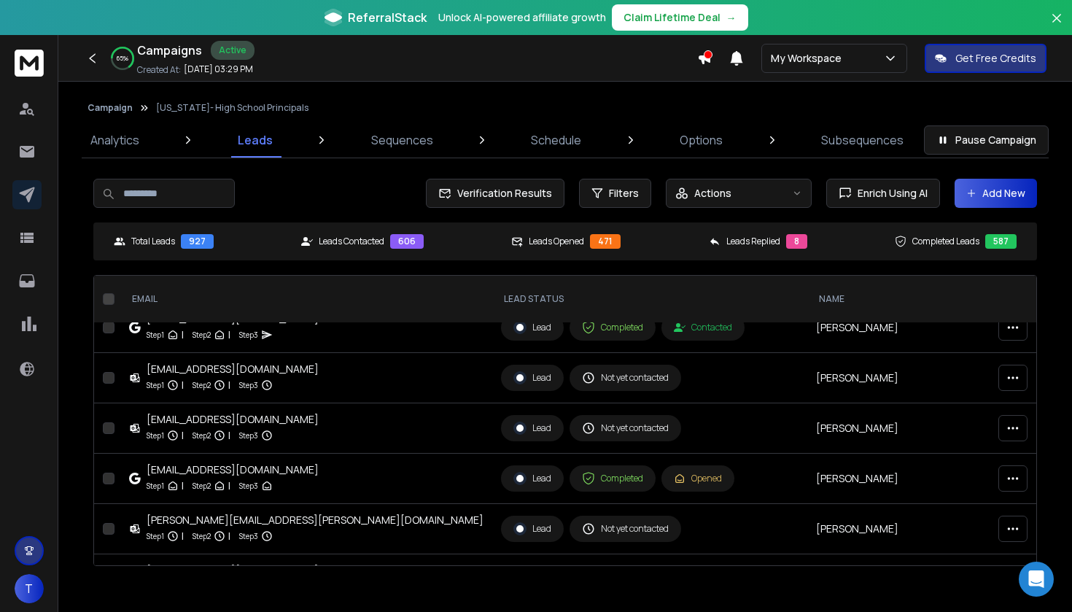
scroll to position [4804, 0]
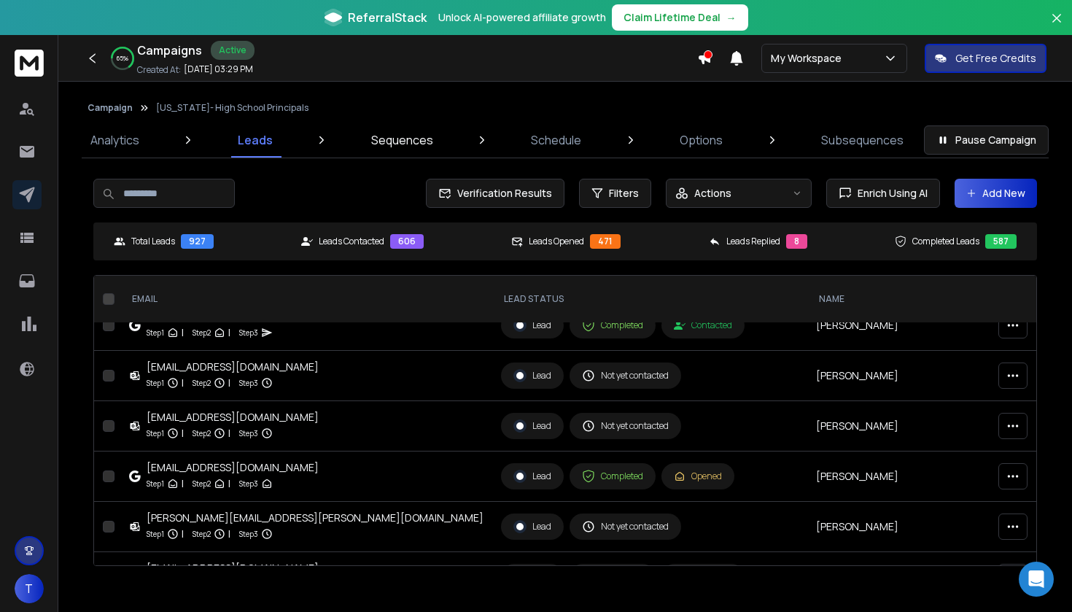
click at [387, 131] on p "Sequences" at bounding box center [402, 140] width 62 height 18
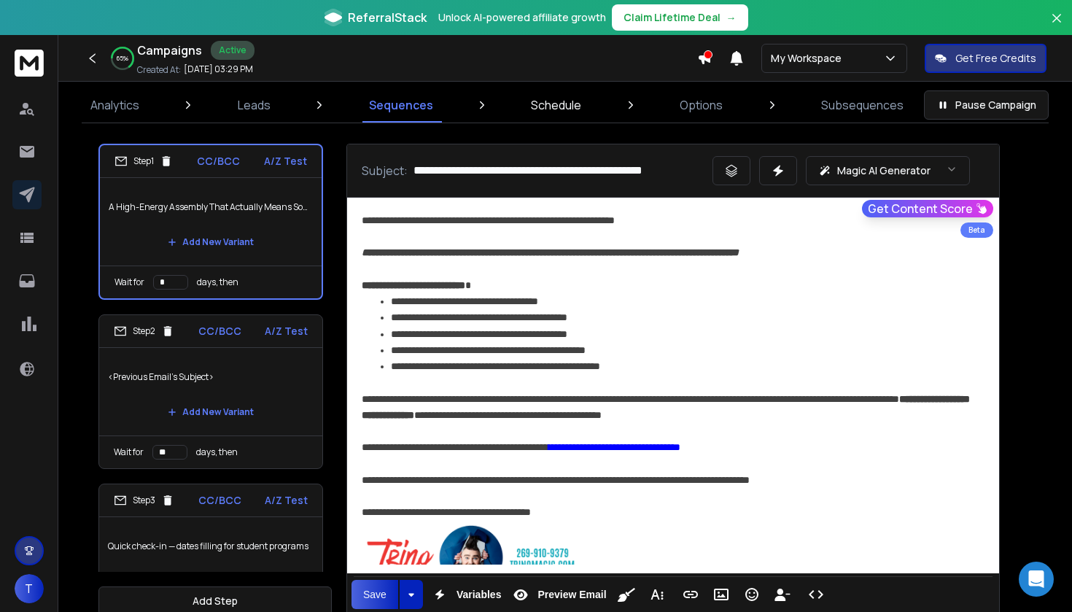
click at [543, 100] on p "Schedule" at bounding box center [556, 105] width 50 height 18
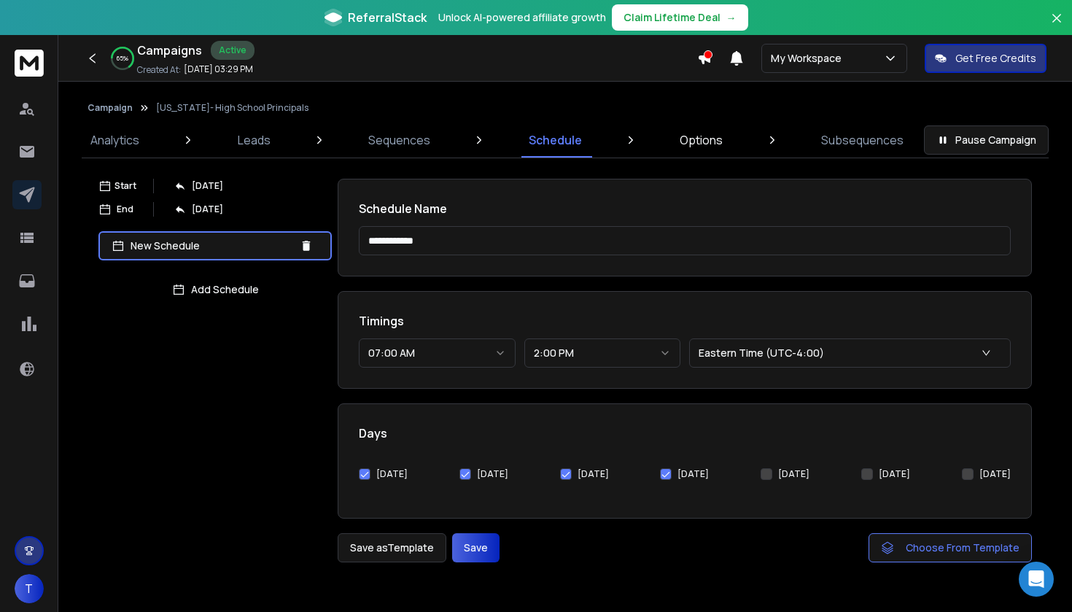
click at [699, 131] on p "Options" at bounding box center [701, 140] width 43 height 18
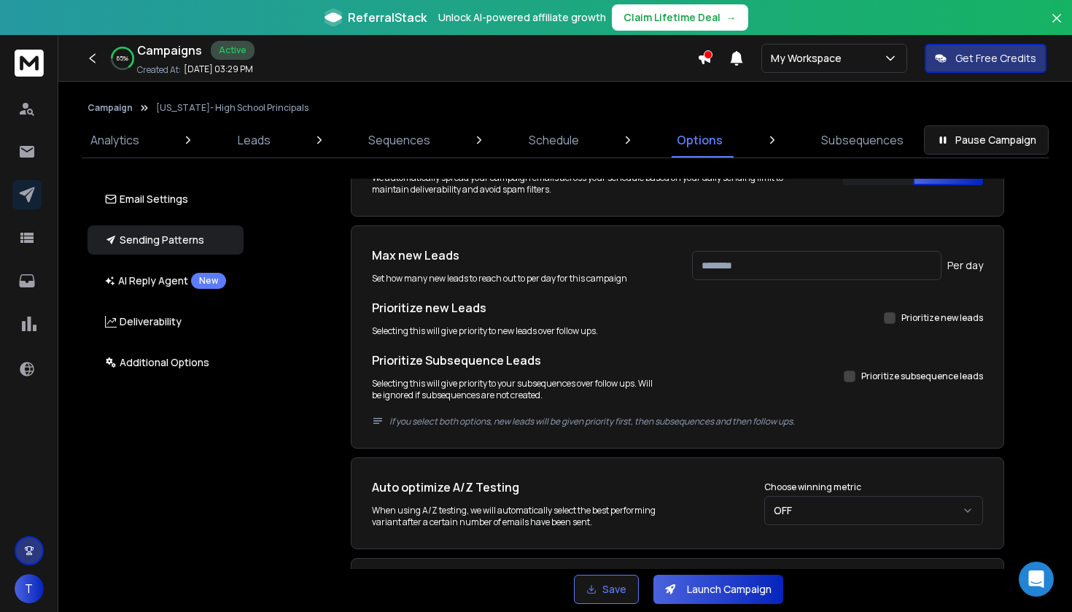
scroll to position [857, 0]
click at [894, 317] on button "Prioritize new leads" at bounding box center [890, 317] width 12 height 12
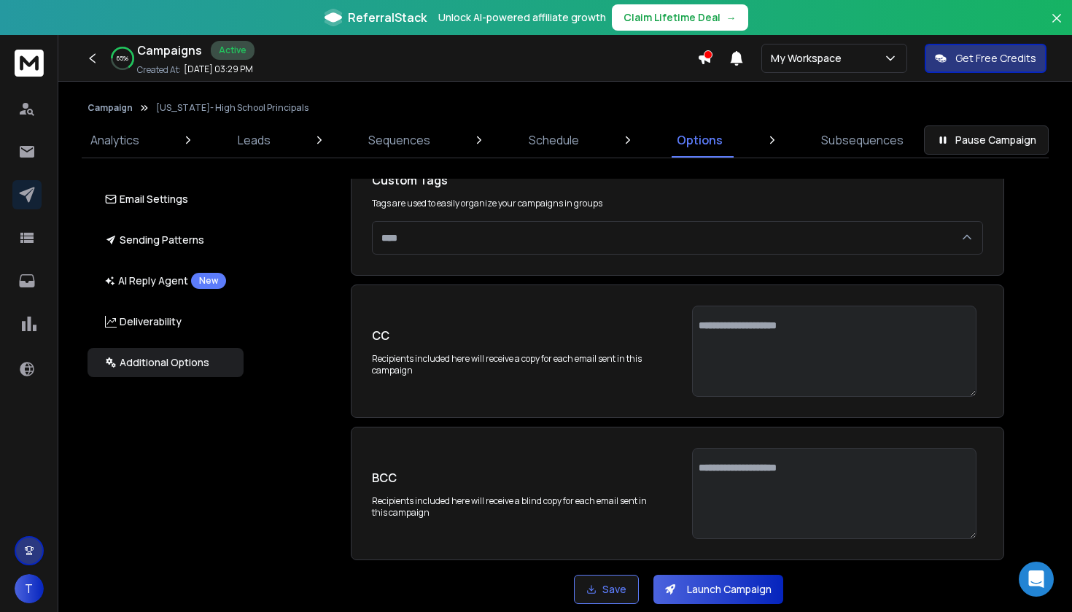
scroll to position [3017, 0]
click at [797, 123] on div "Analytics Leads Sequences Schedule Options Subsequences" at bounding box center [497, 140] width 831 height 35
click at [840, 131] on p "Subsequences" at bounding box center [862, 140] width 82 height 18
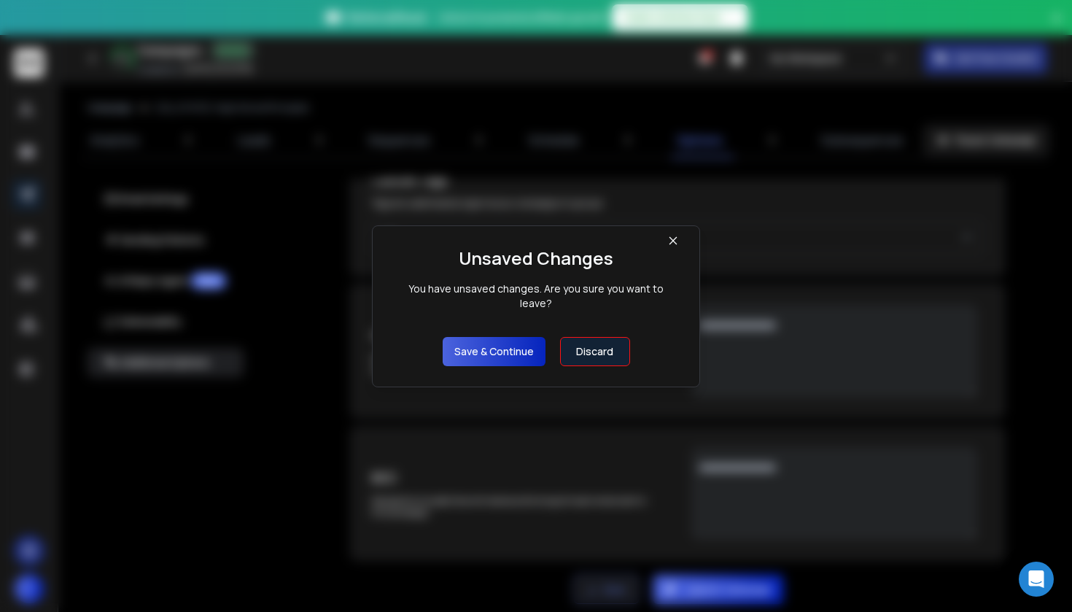
click at [578, 341] on button "Discard" at bounding box center [595, 351] width 70 height 29
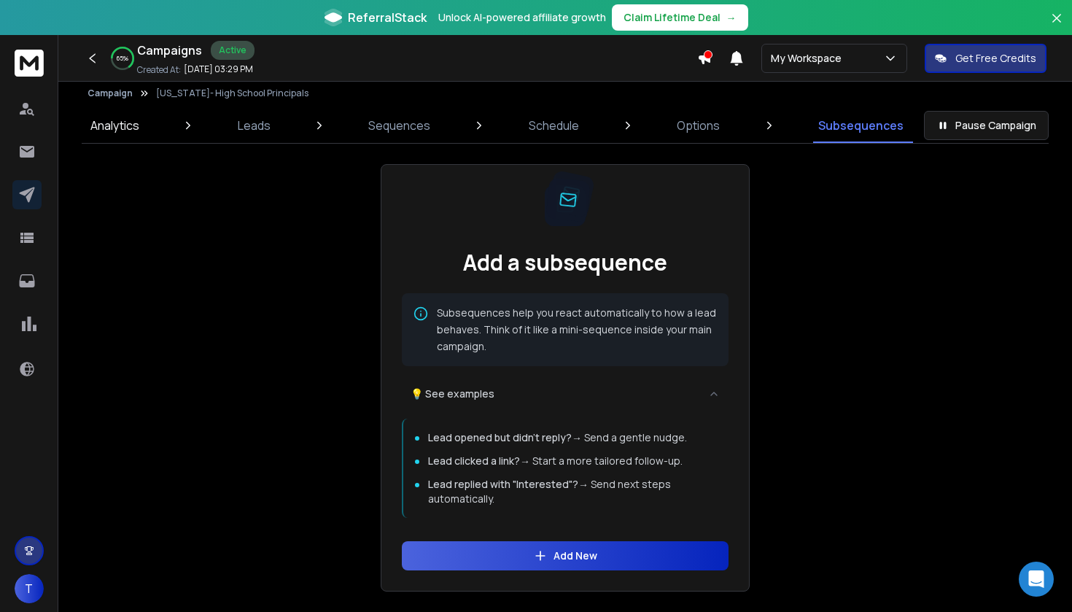
click at [119, 117] on p "Analytics" at bounding box center [114, 126] width 49 height 18
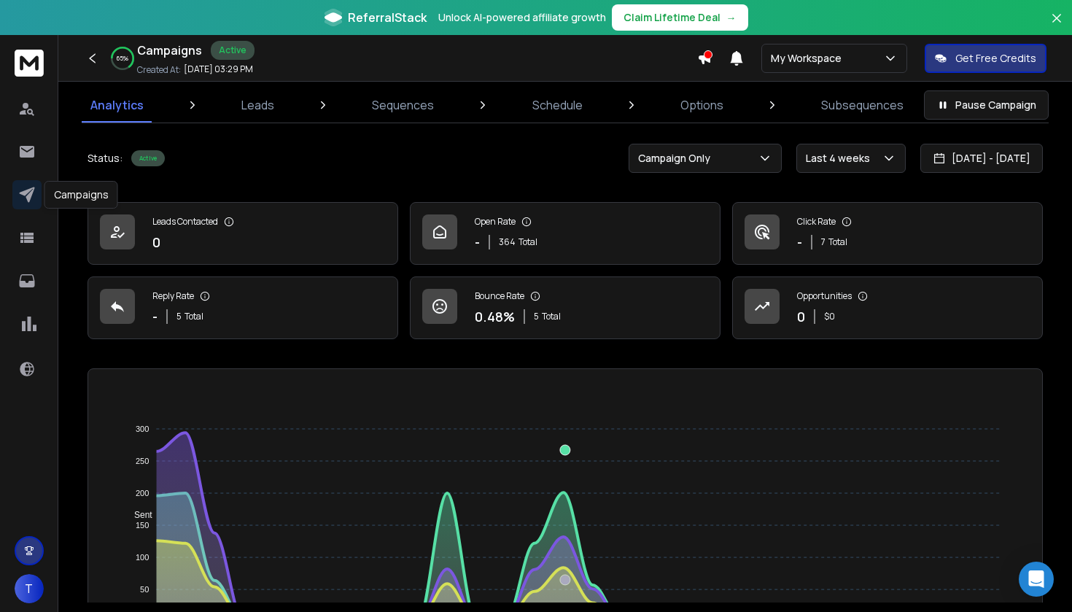
click at [23, 185] on link at bounding box center [26, 194] width 29 height 29
